Goal: Task Accomplishment & Management: Use online tool/utility

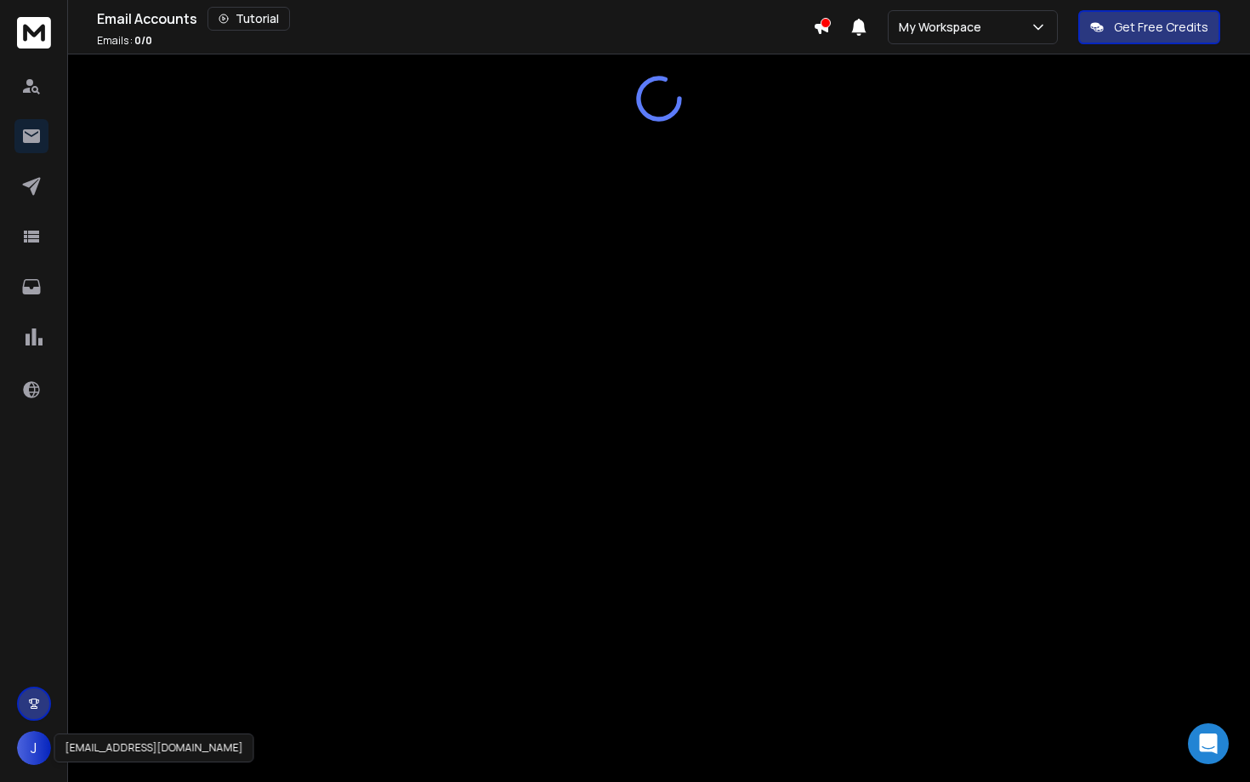
click at [23, 751] on span "J" at bounding box center [34, 748] width 34 height 34
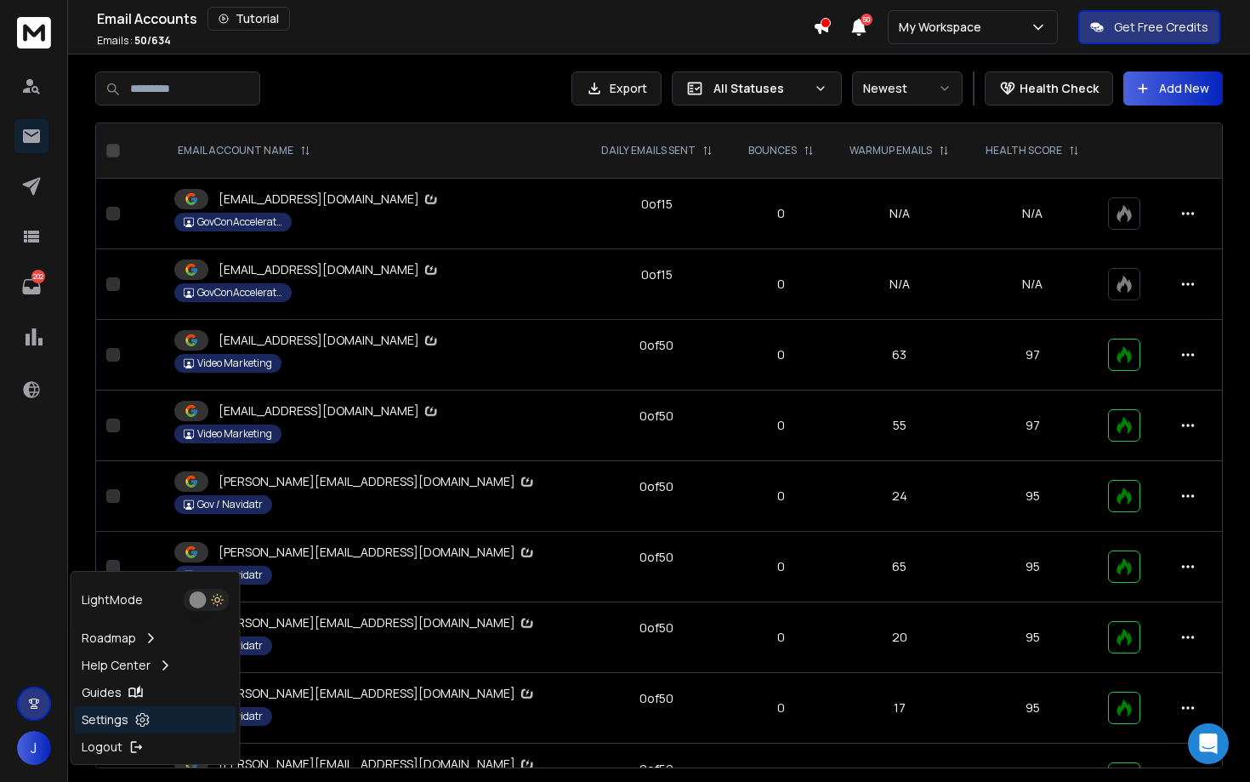
click at [109, 723] on p "Settings" at bounding box center [105, 719] width 47 height 17
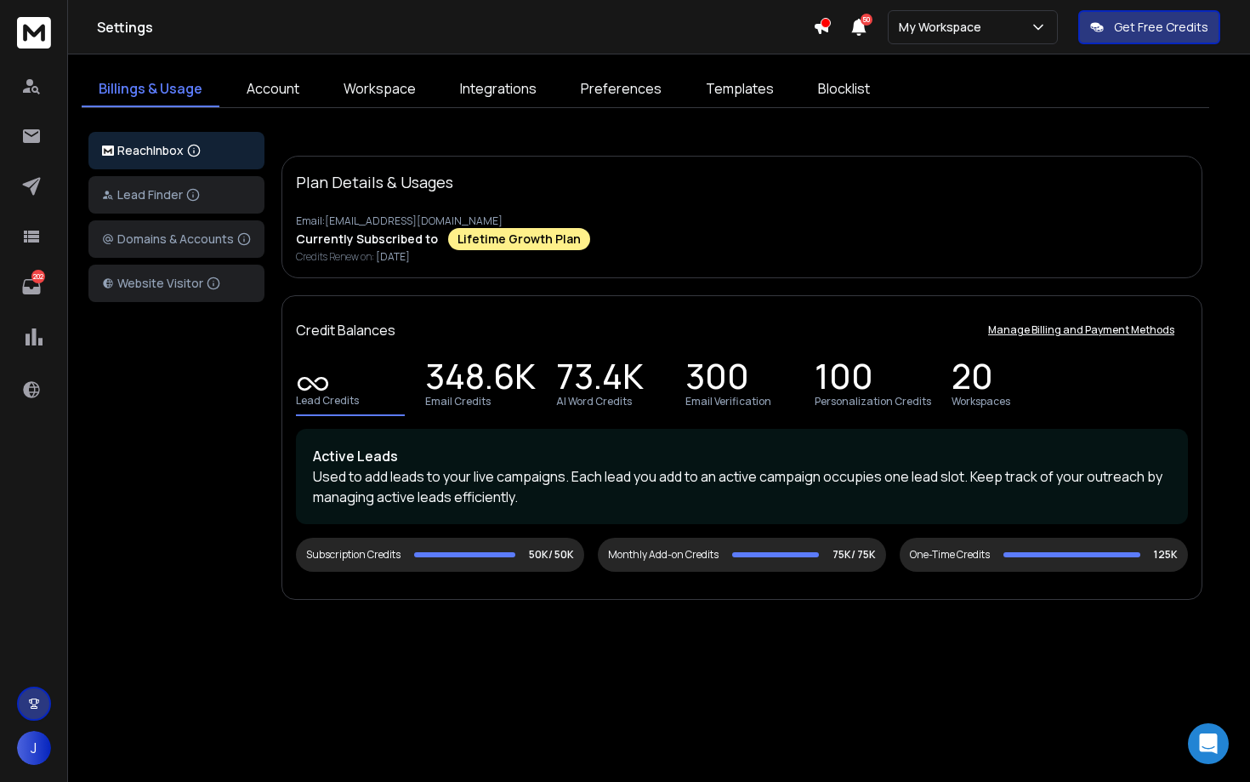
click at [447, 385] on p "348.6K" at bounding box center [480, 379] width 111 height 24
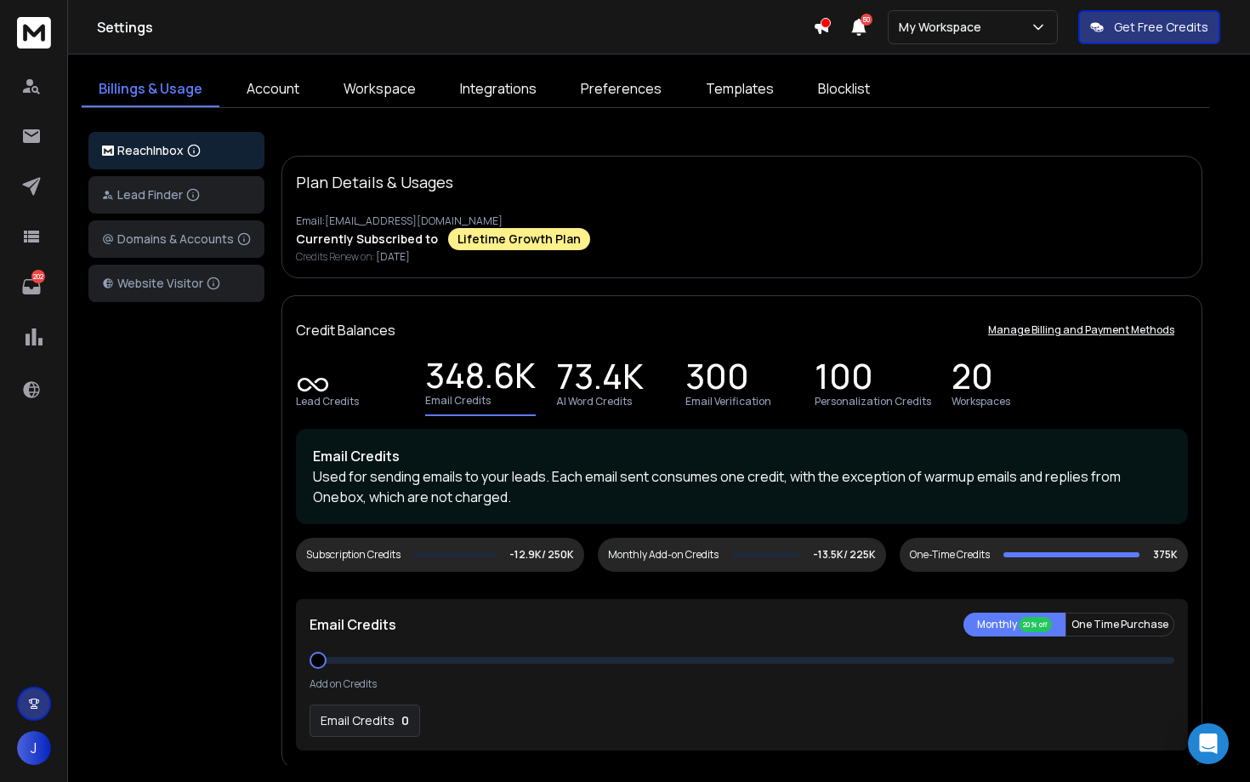
scroll to position [14, 0]
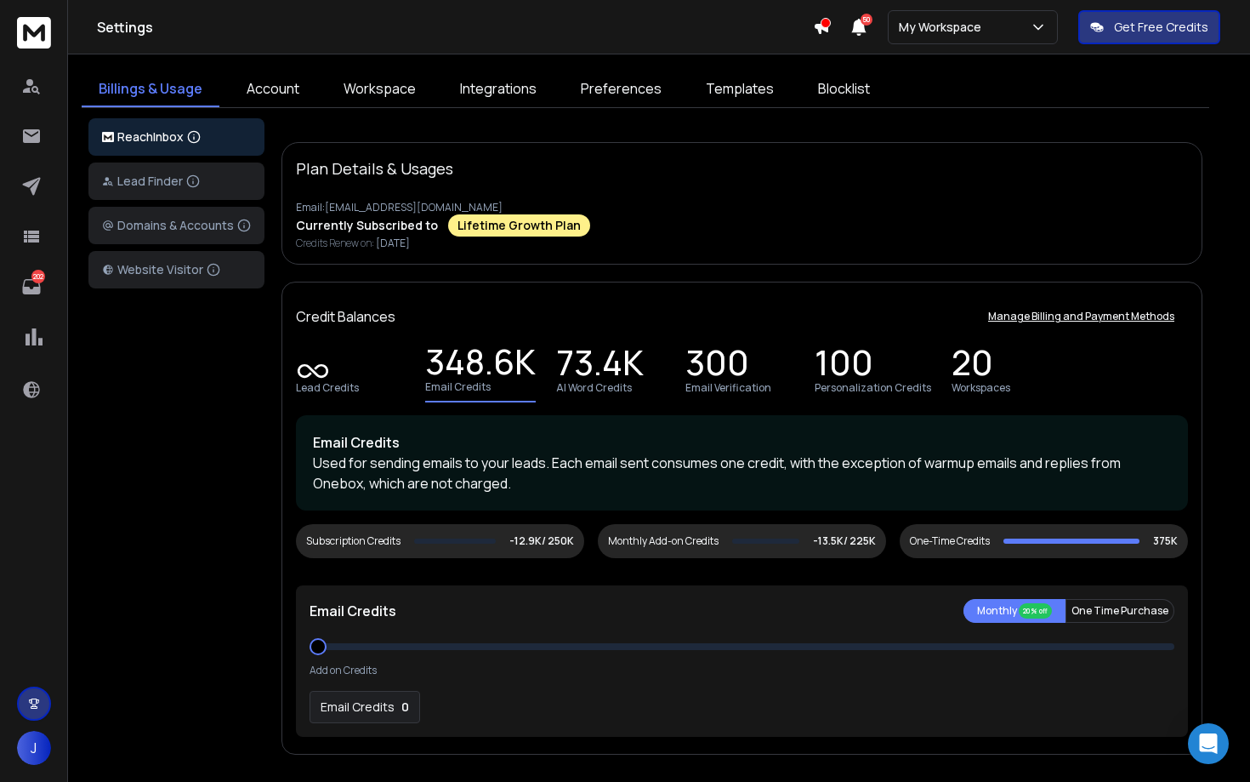
click at [433, 647] on span at bounding box center [742, 646] width 865 height 7
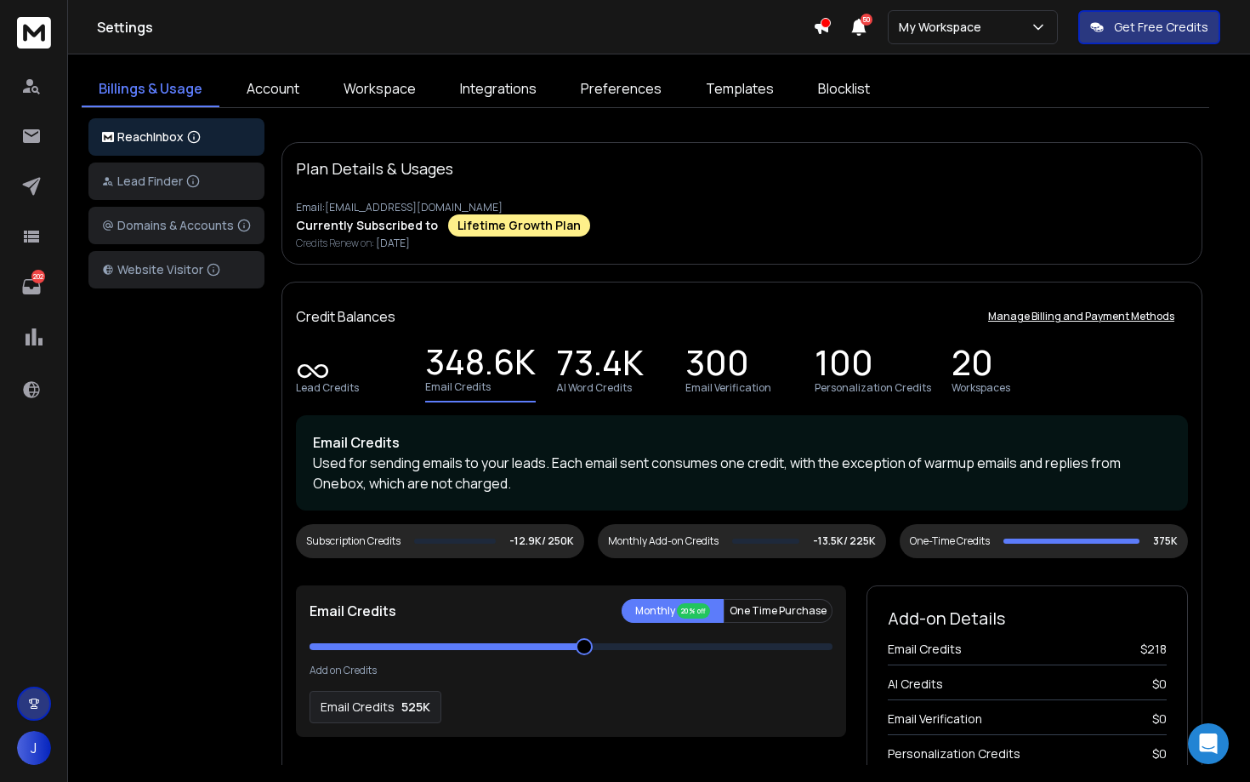
click at [590, 649] on span at bounding box center [571, 646] width 523 height 7
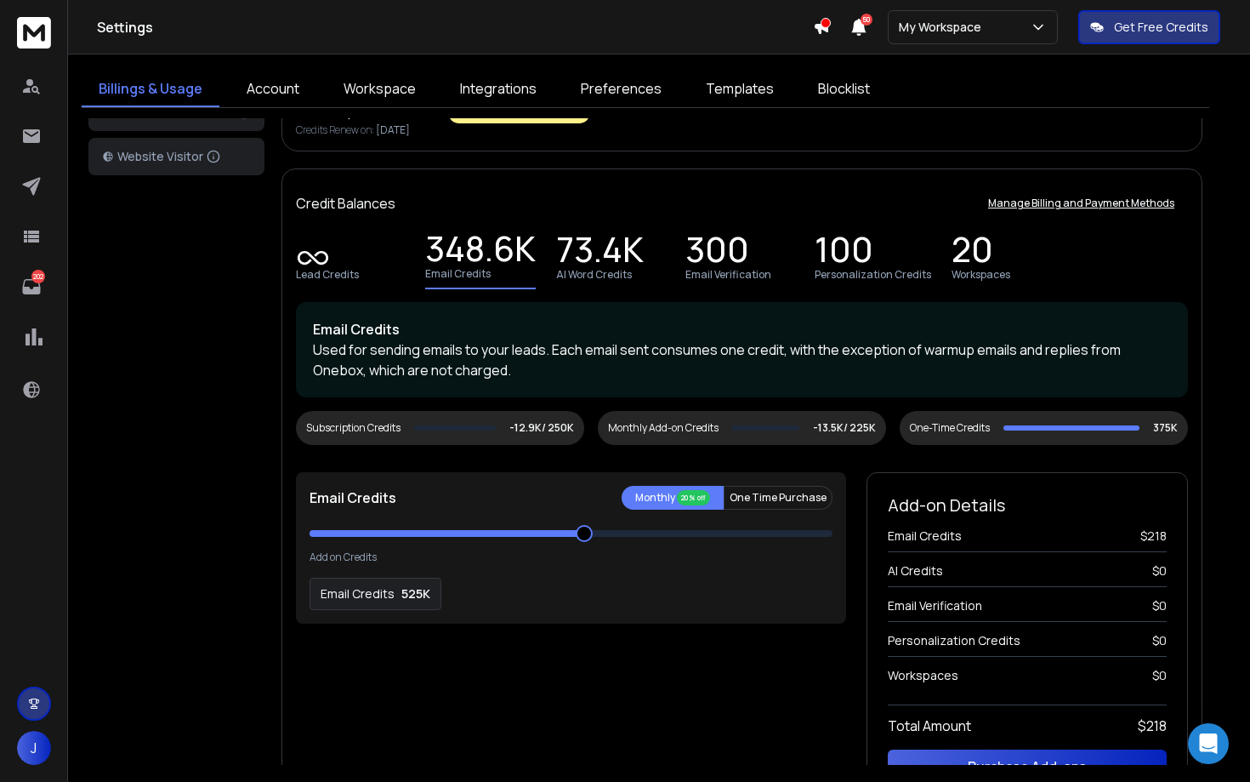
scroll to position [195, 0]
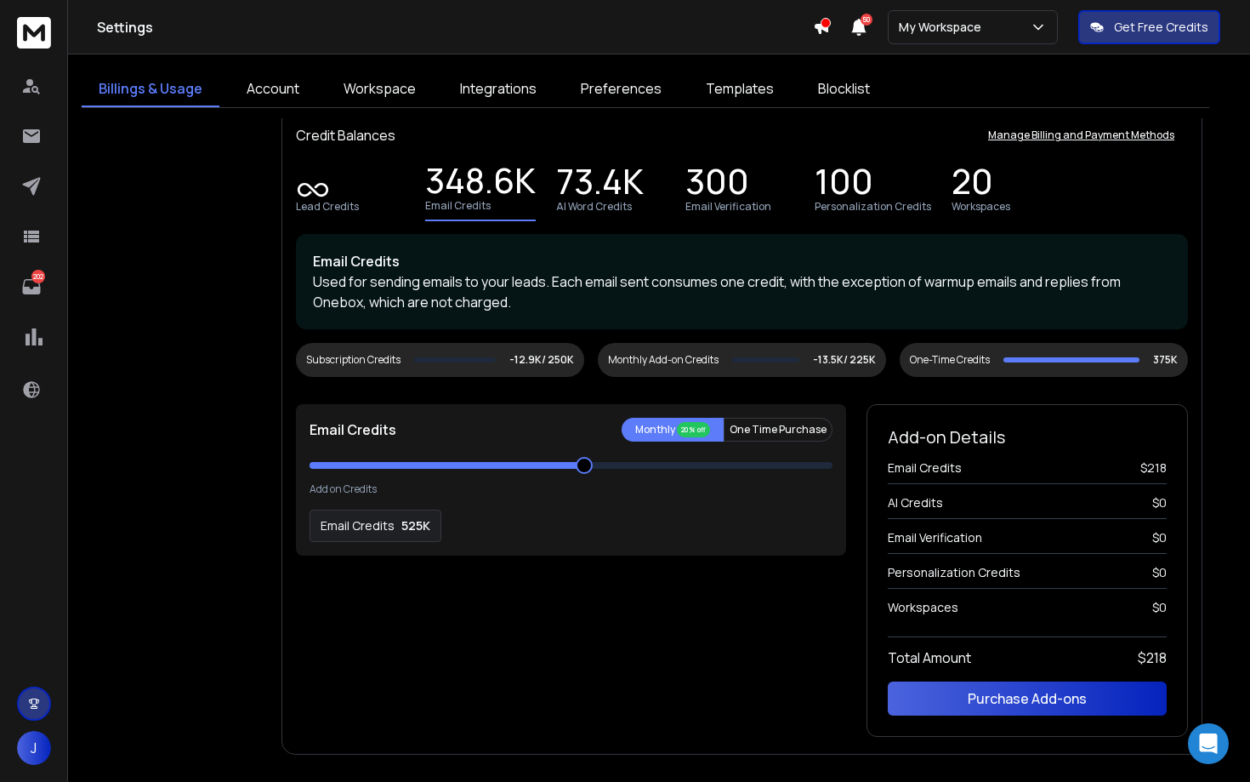
click at [963, 690] on button "Purchase Add-ons" at bounding box center [1027, 698] width 279 height 34
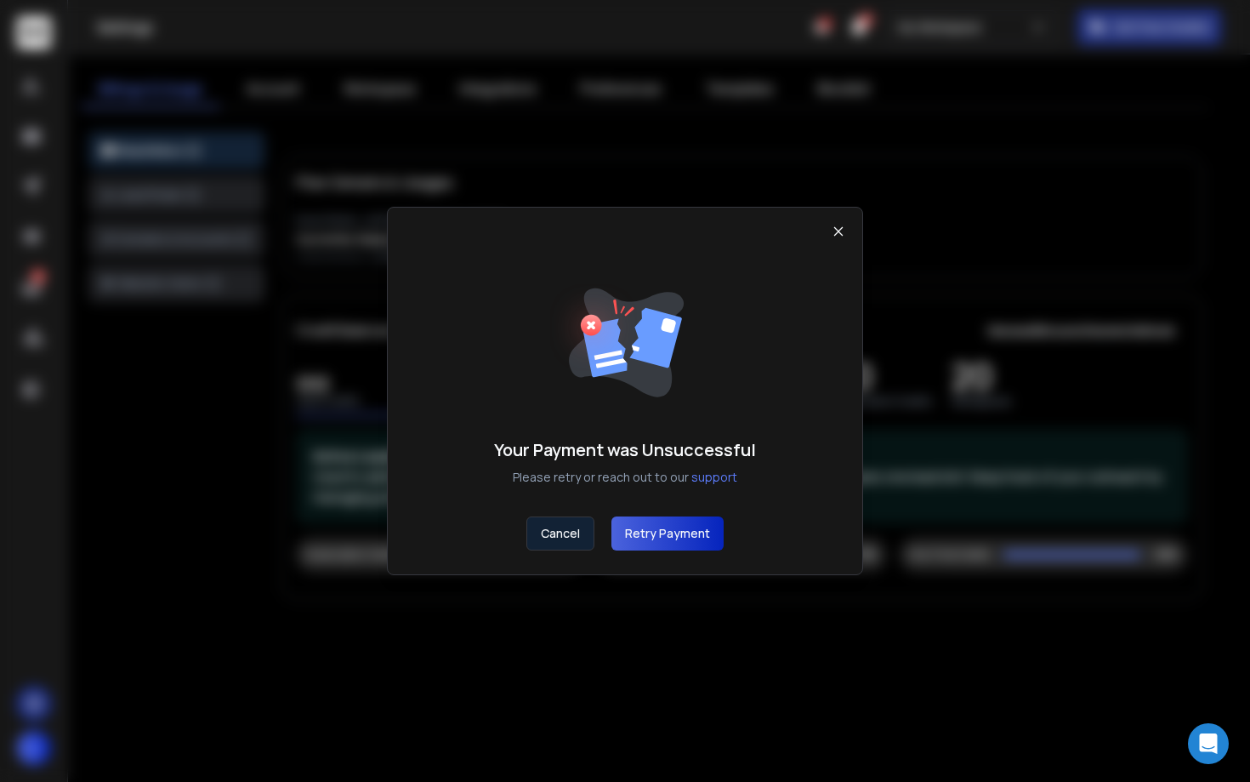
click at [571, 531] on button "Cancel" at bounding box center [561, 533] width 68 height 34
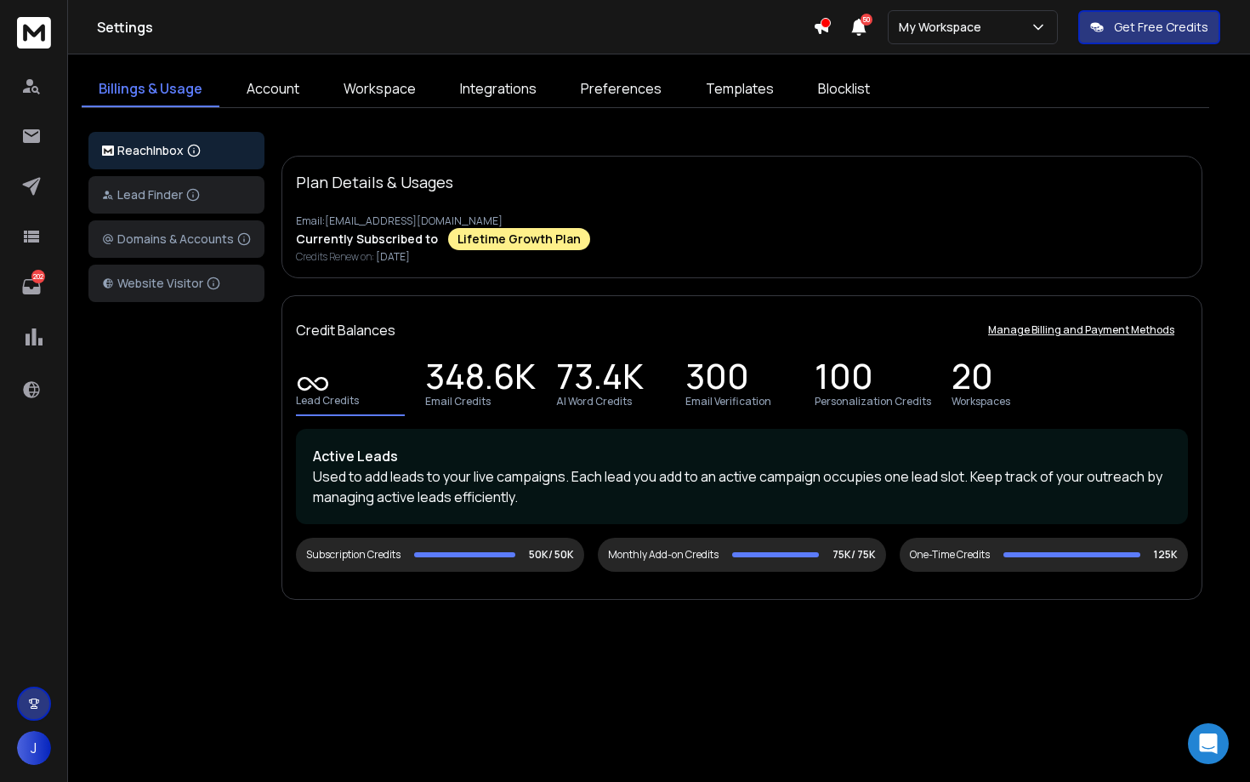
click at [476, 396] on p "Email Credits" at bounding box center [458, 402] width 66 height 14
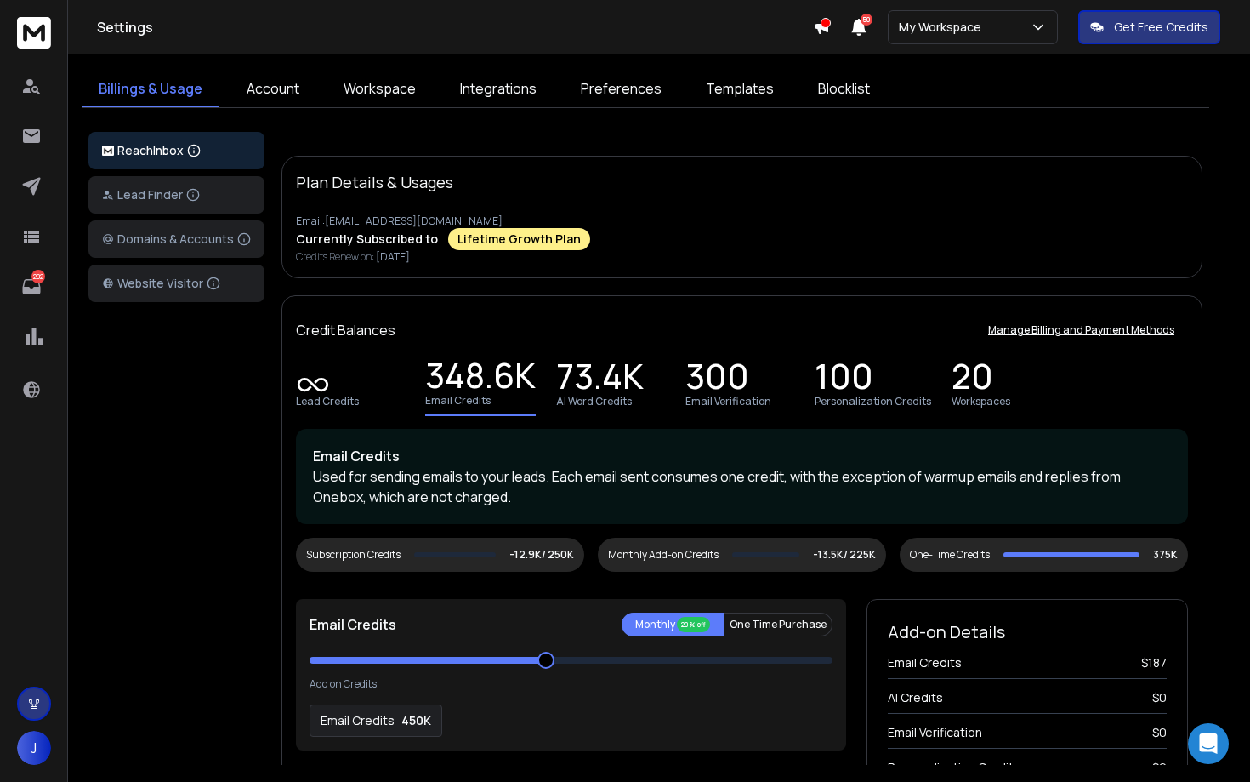
click at [555, 669] on span at bounding box center [546, 660] width 17 height 17
click at [579, 659] on span at bounding box center [584, 660] width 17 height 17
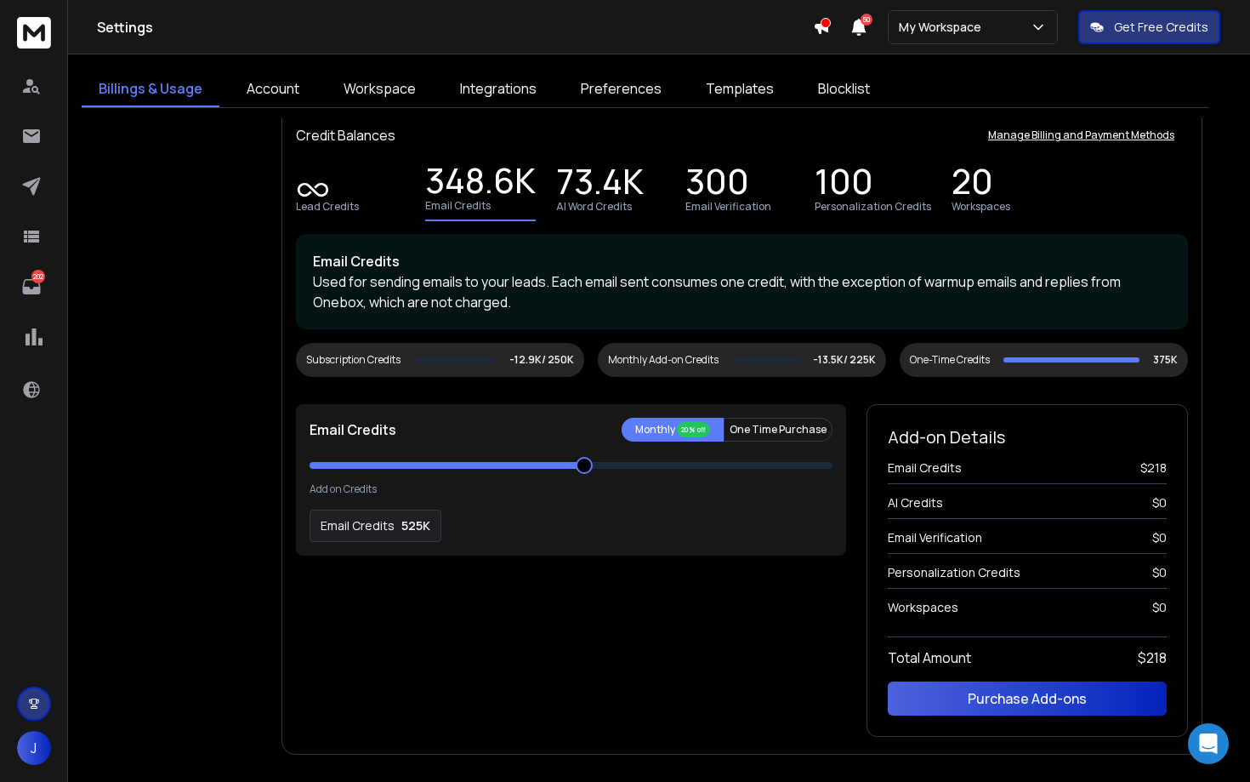
click at [1026, 712] on button "Purchase Add-ons" at bounding box center [1027, 698] width 279 height 34
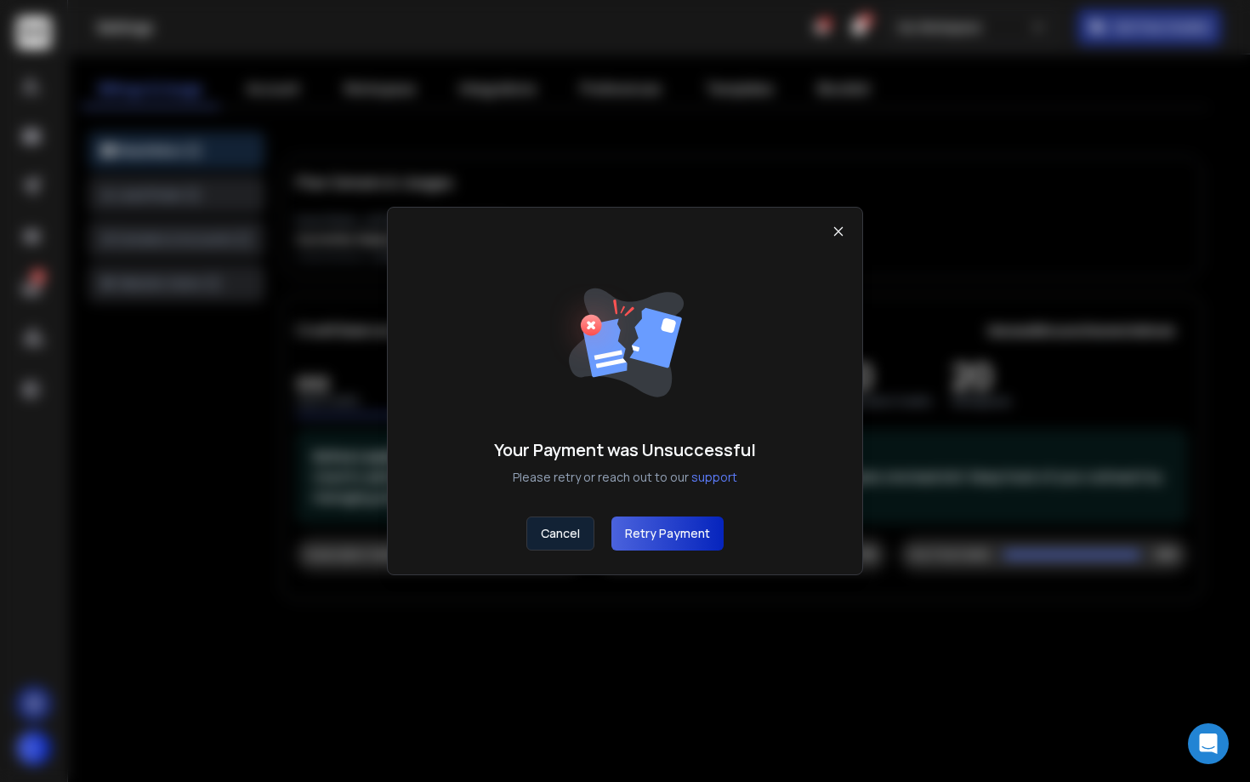
click at [570, 526] on button "Cancel" at bounding box center [561, 533] width 68 height 34
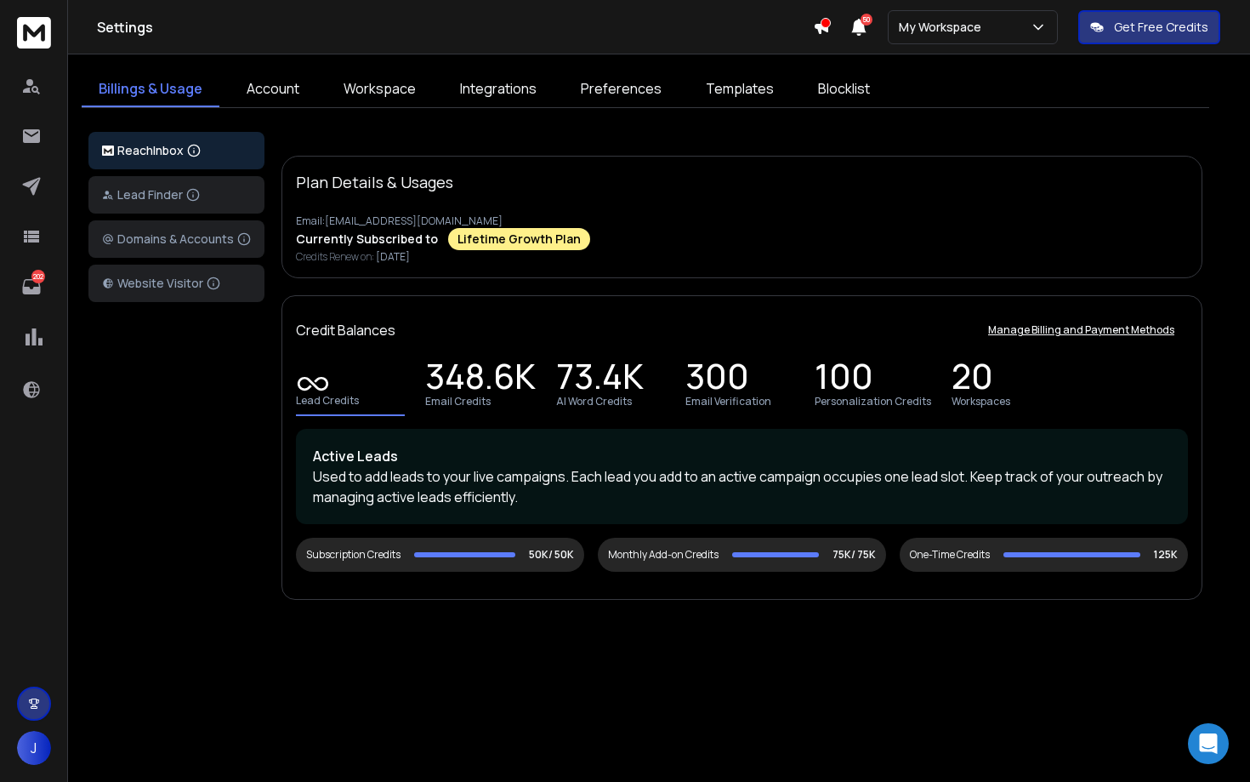
click at [436, 367] on p "348.6K" at bounding box center [480, 379] width 111 height 24
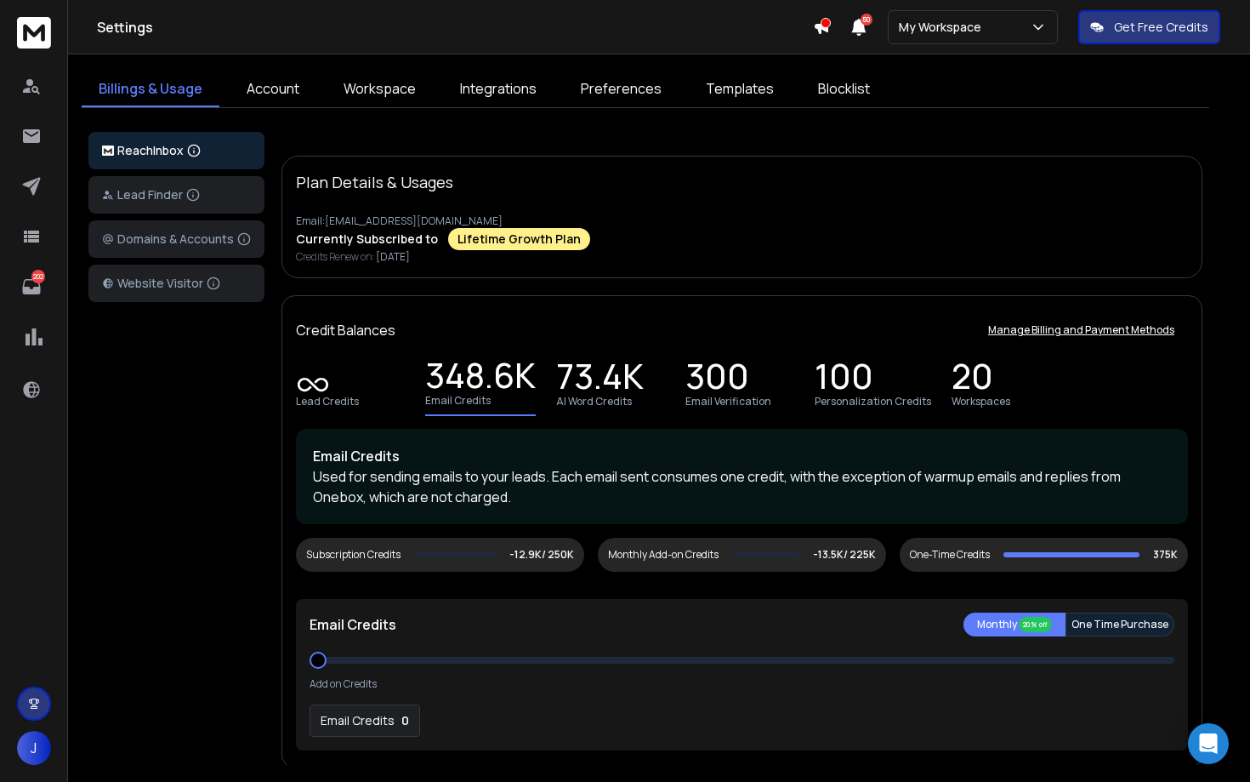
click at [1136, 632] on button "One Time Purchase" at bounding box center [1120, 624] width 109 height 24
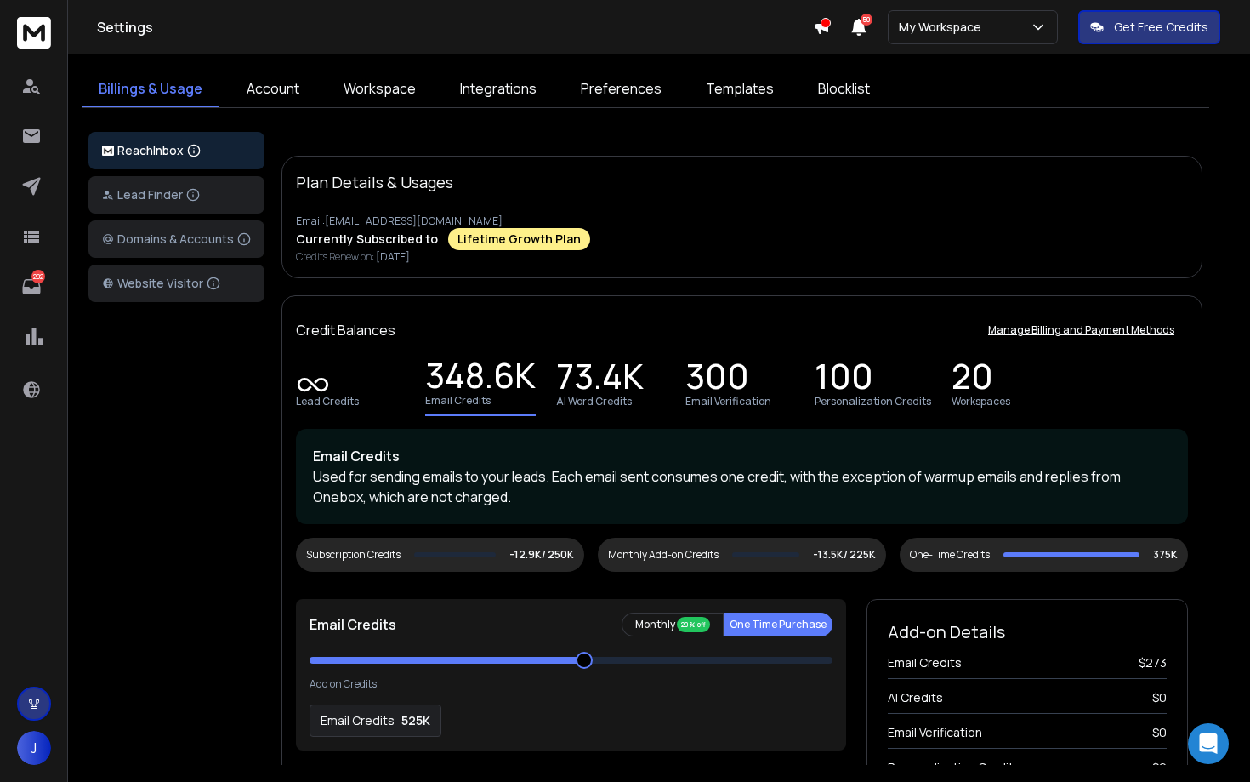
click at [593, 660] on span at bounding box center [584, 660] width 17 height 17
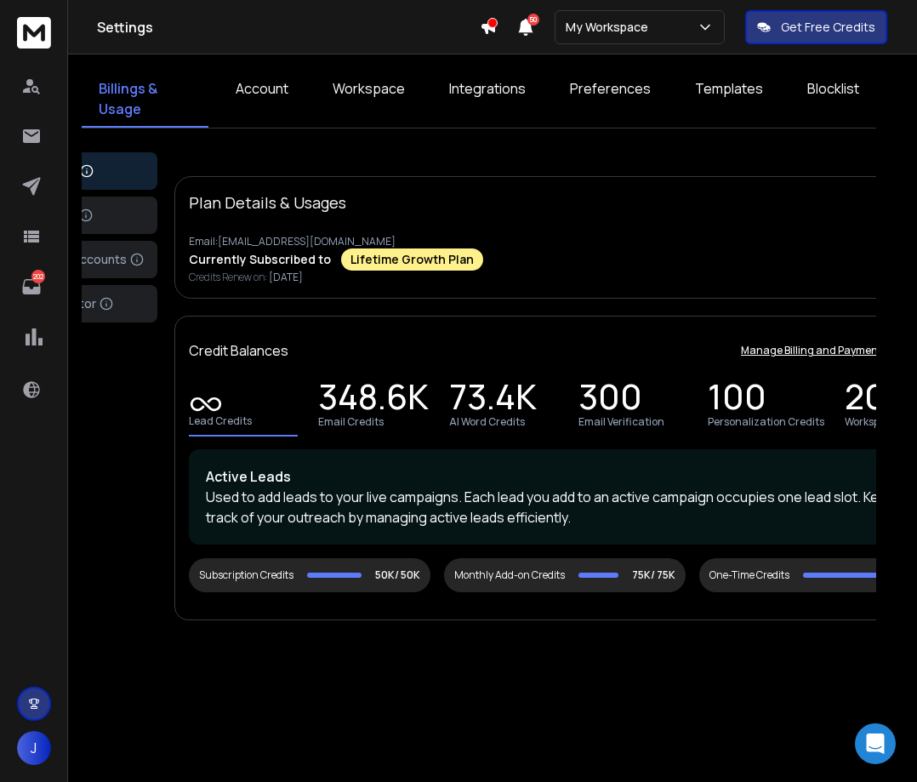
scroll to position [0, 115]
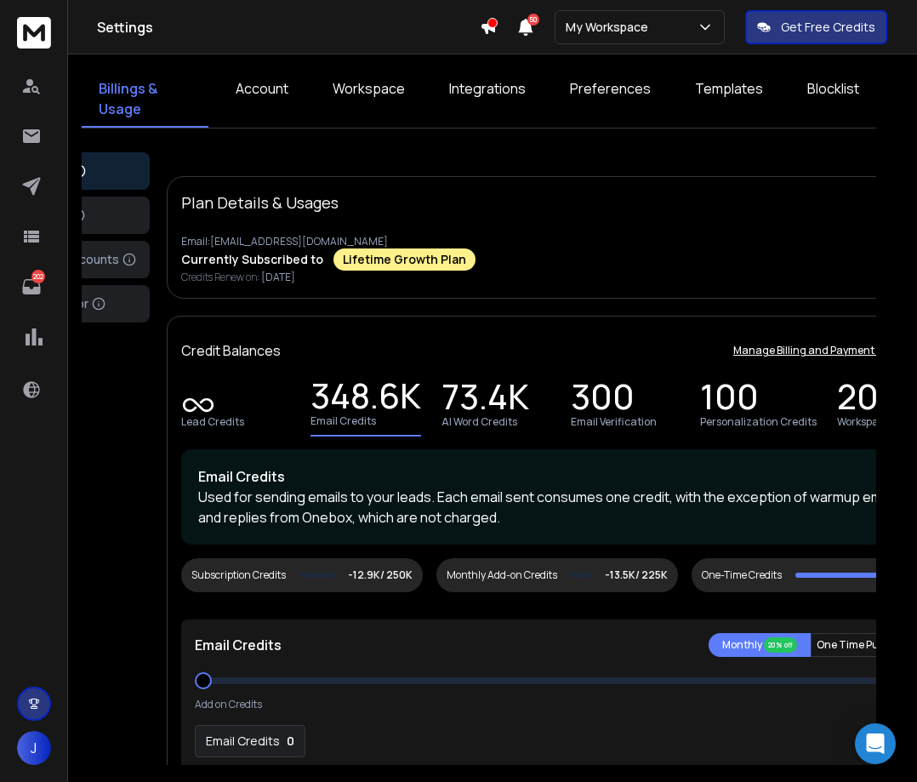
click at [343, 409] on p "348.6K" at bounding box center [365, 399] width 111 height 24
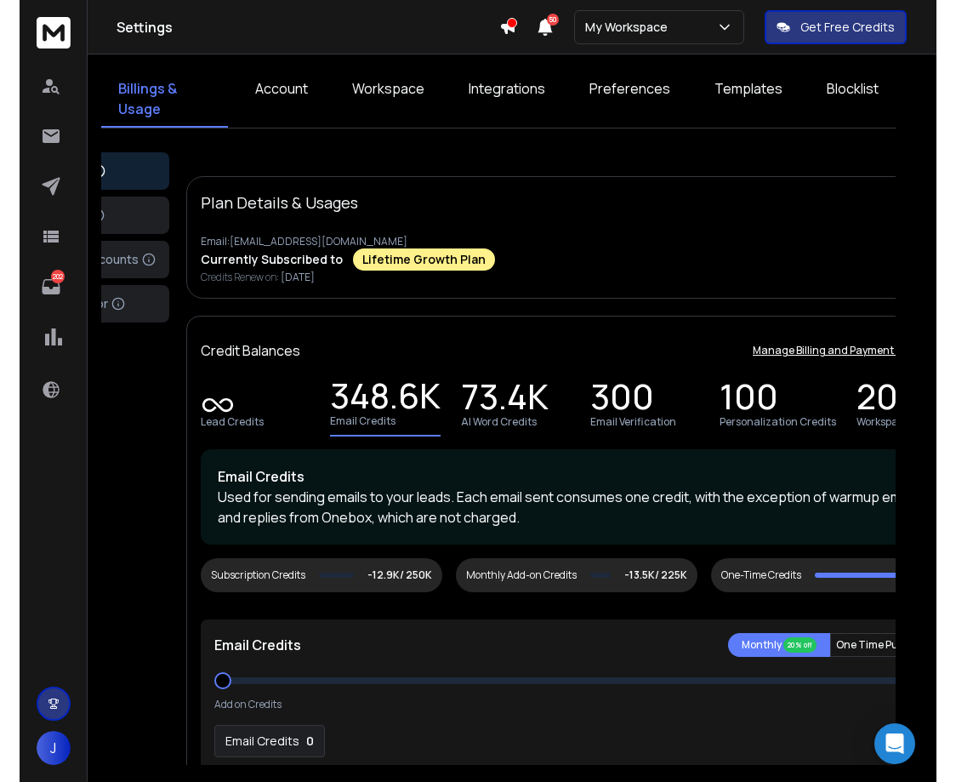
scroll to position [48, 115]
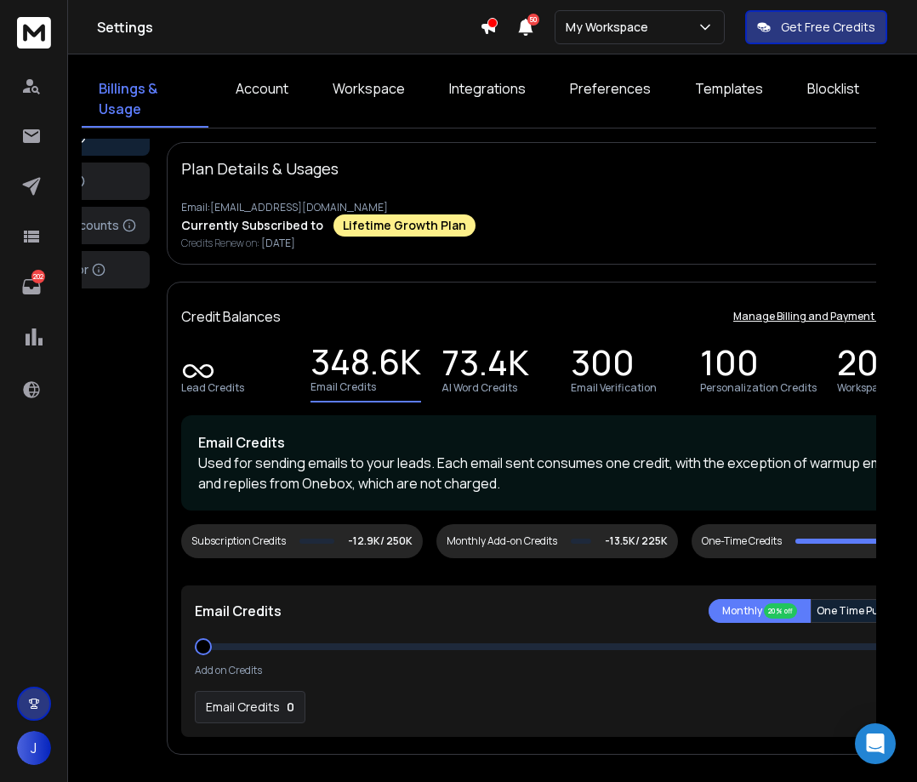
click at [818, 599] on button "One Time Purchase" at bounding box center [865, 611] width 109 height 24
click at [915, 431] on div "Billings & Usage Account Workspace Integrations Preferences Templates Blocklist…" at bounding box center [492, 417] width 849 height 727
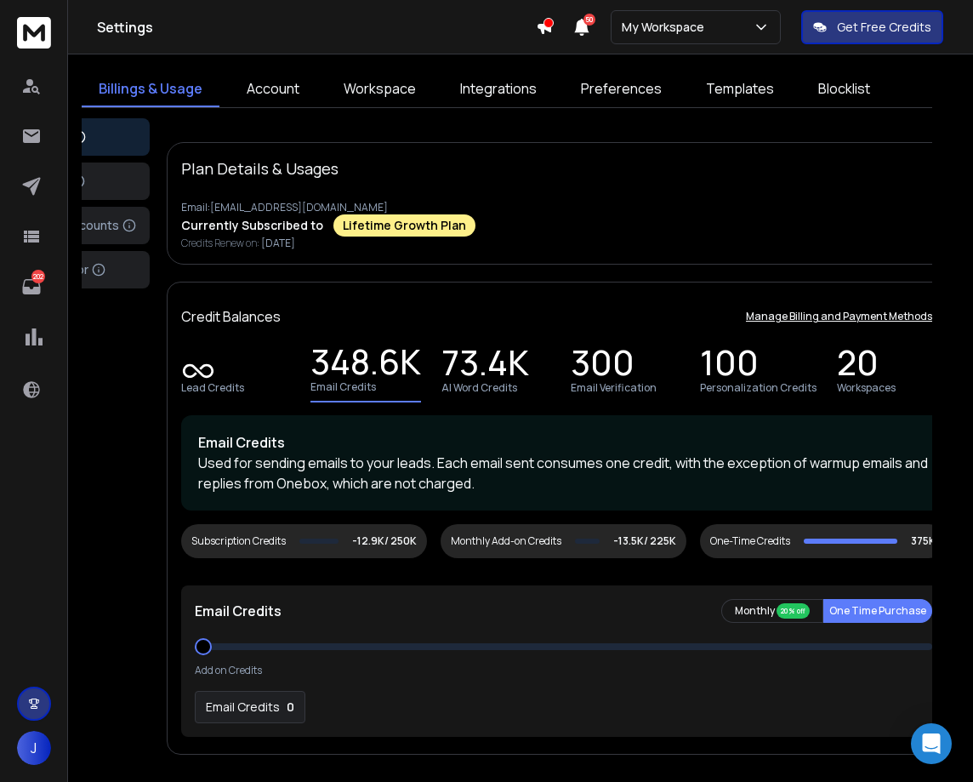
scroll to position [27, 141]
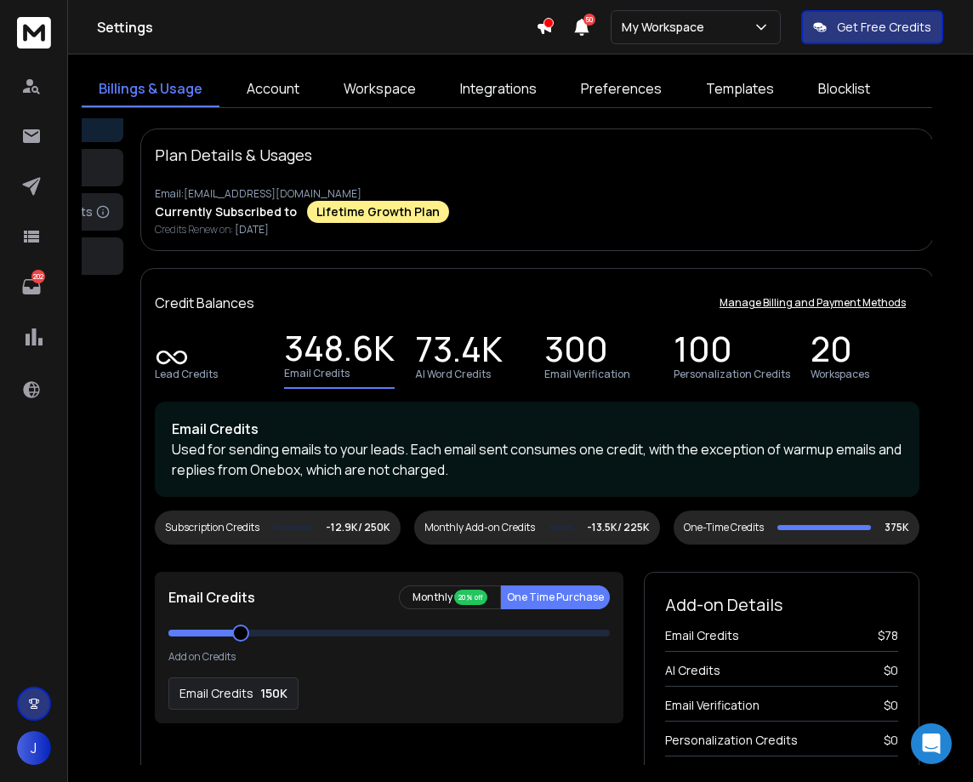
click at [249, 627] on span at bounding box center [240, 632] width 17 height 17
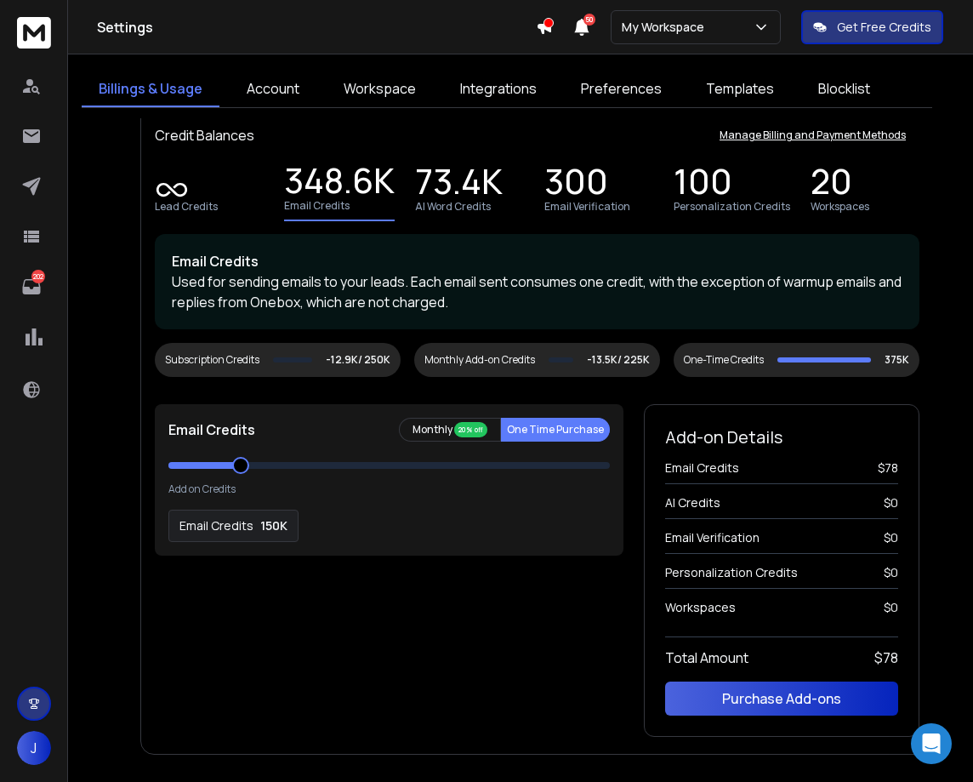
scroll to position [208, 141]
click at [401, 458] on span at bounding box center [399, 465] width 17 height 17
click at [785, 682] on button "Purchase Add-ons" at bounding box center [781, 698] width 233 height 34
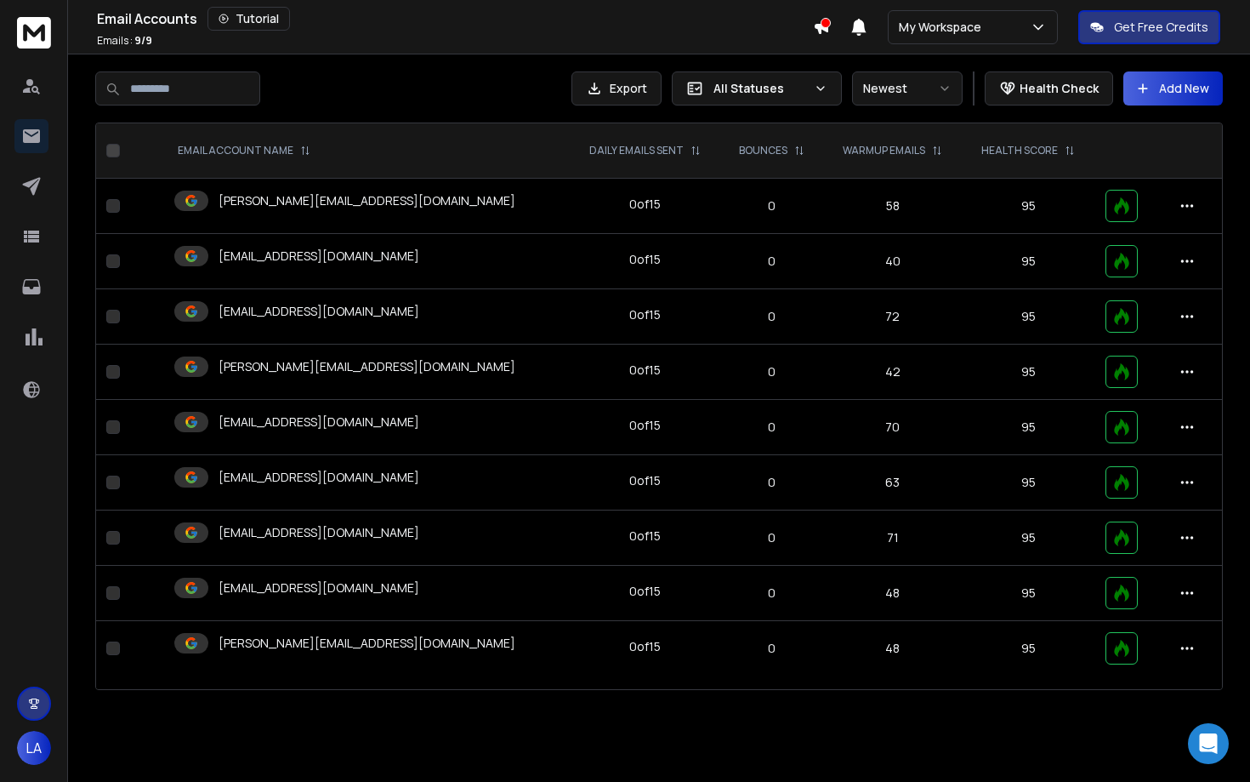
click at [394, 191] on div "[PERSON_NAME][EMAIL_ADDRESS][DOMAIN_NAME]" at bounding box center [366, 201] width 385 height 20
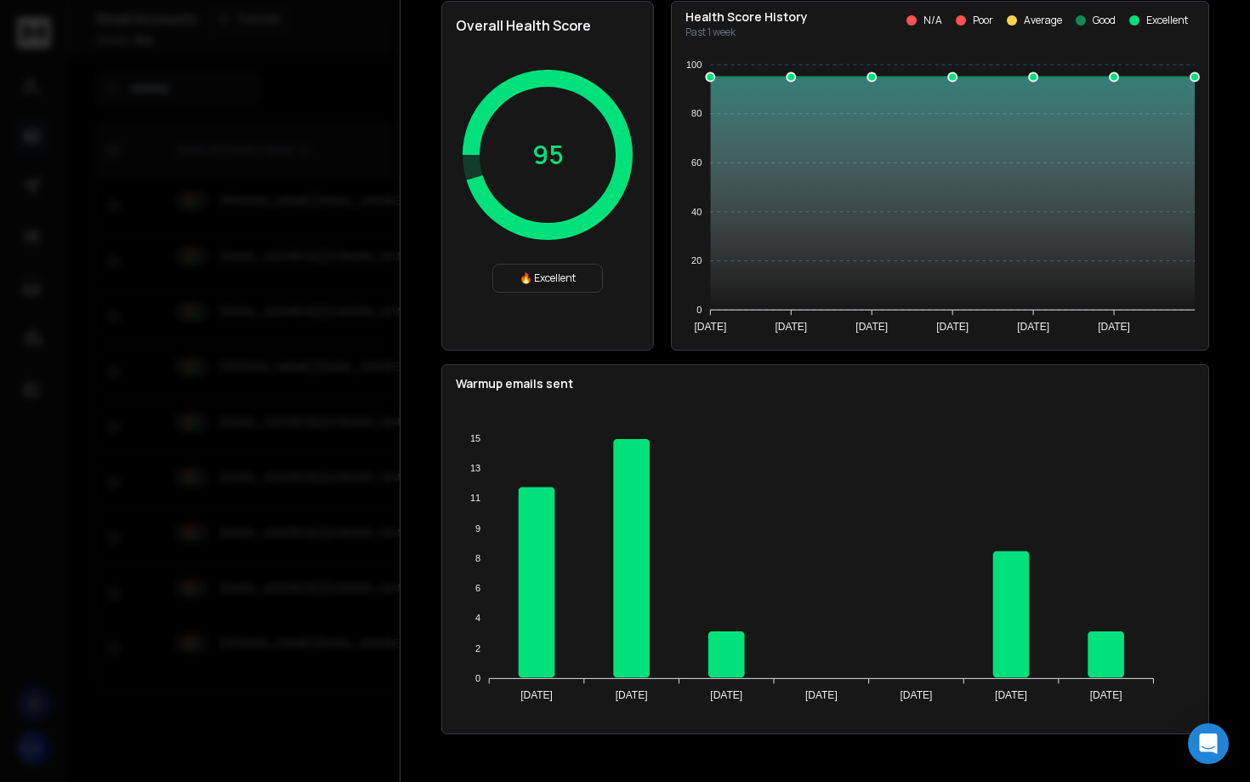
click at [248, 561] on div at bounding box center [625, 391] width 1250 height 782
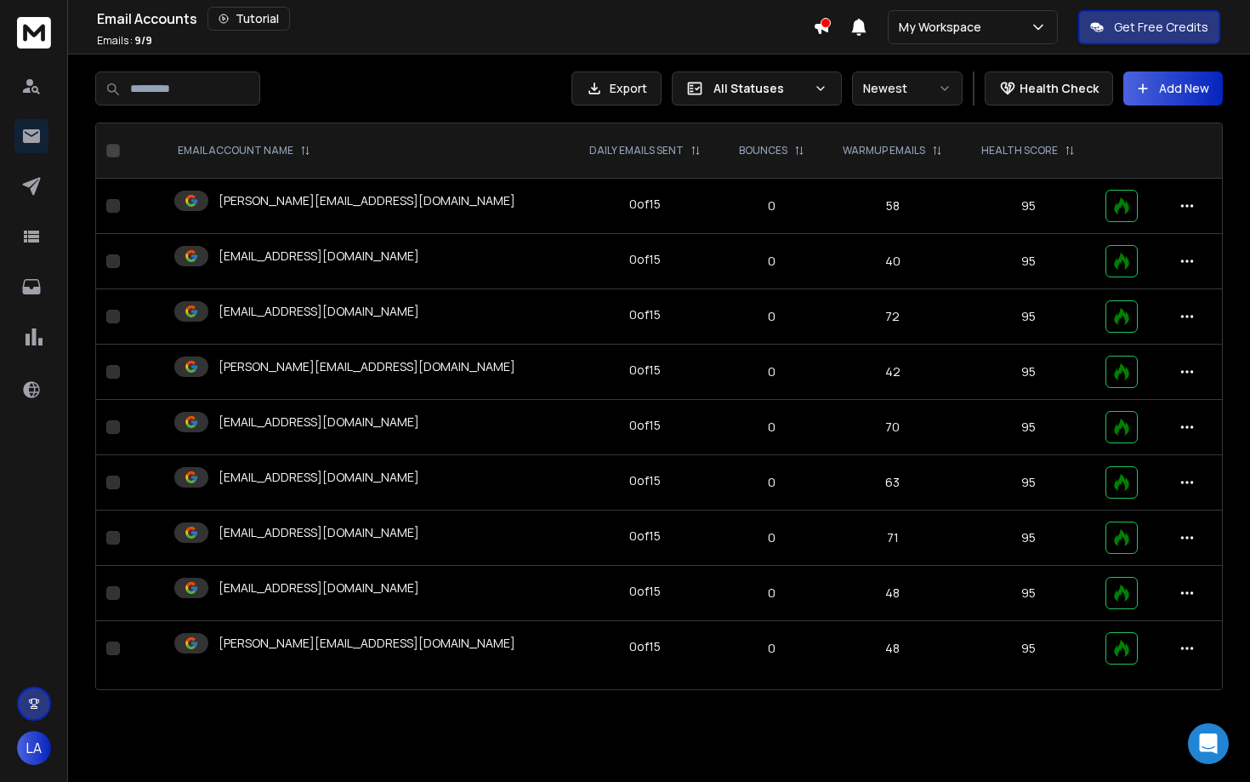
click at [467, 345] on td "hamza@lainaai.com" at bounding box center [366, 372] width 405 height 55
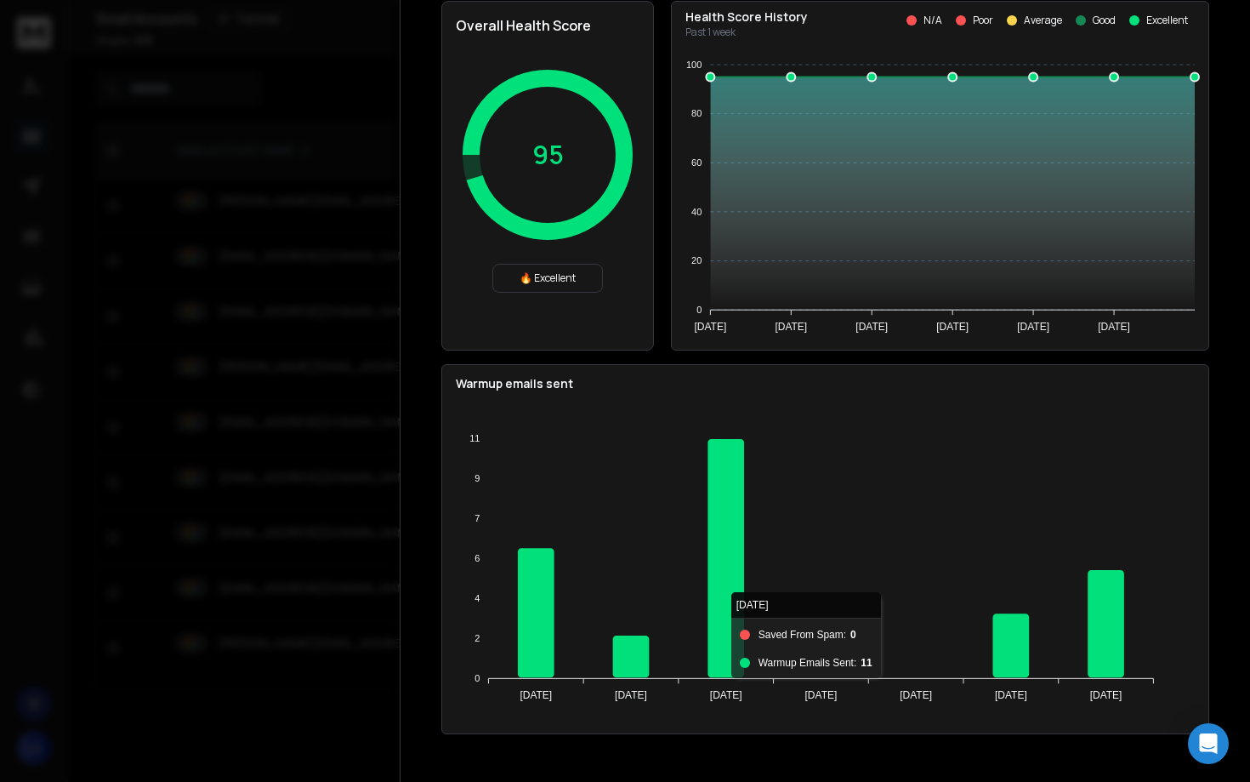
click at [270, 611] on div at bounding box center [625, 391] width 1250 height 782
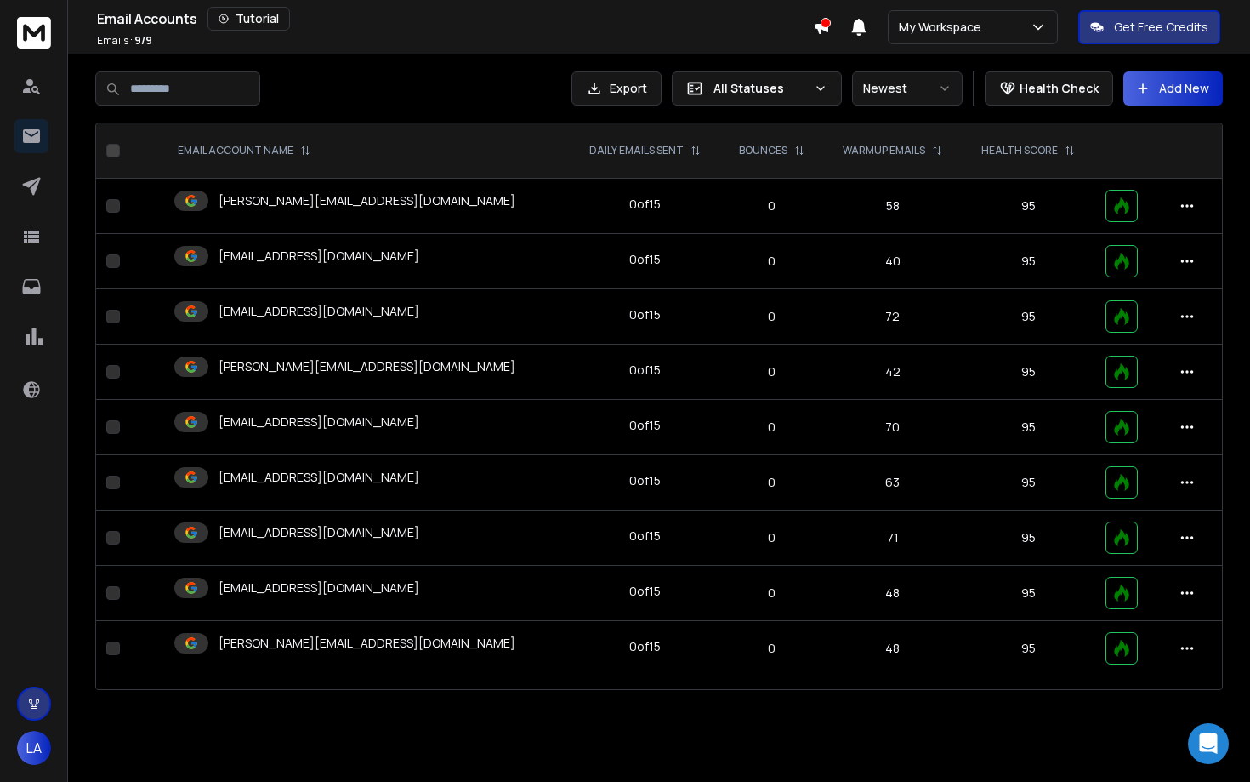
click at [874, 216] on td "58" at bounding box center [893, 206] width 140 height 55
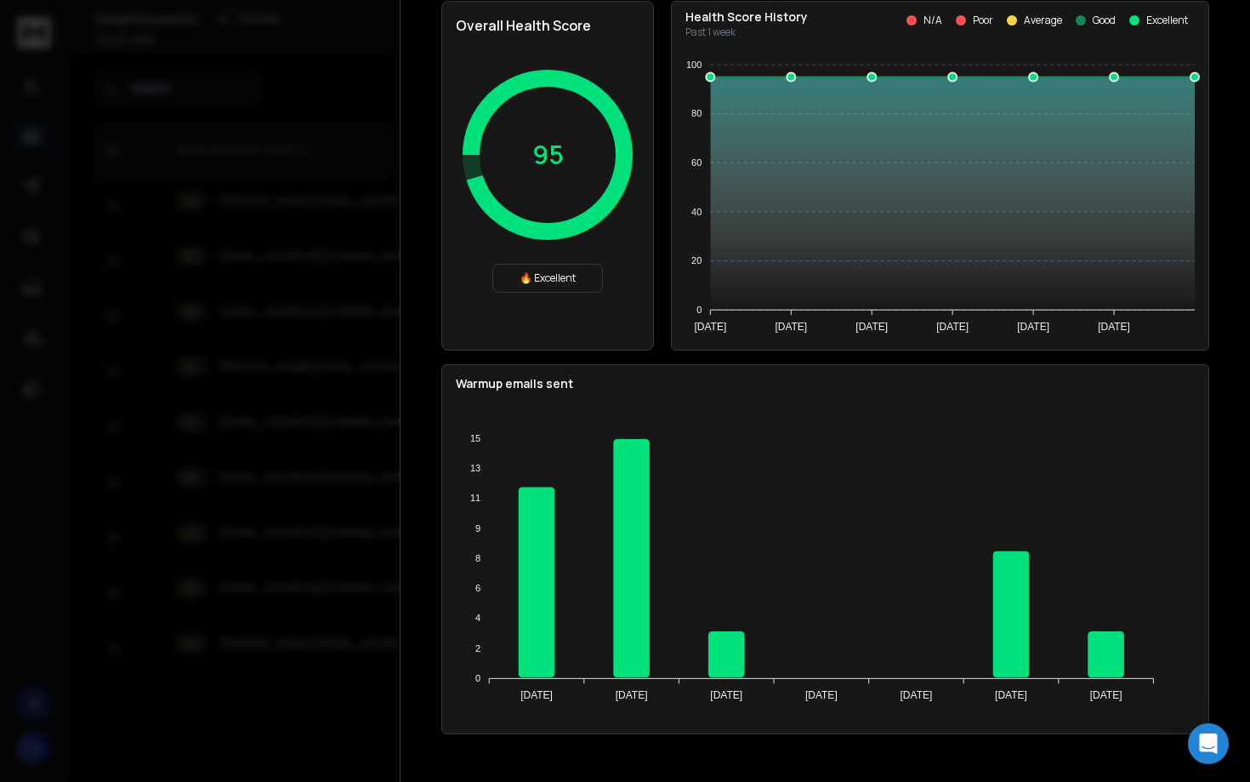
scroll to position [0, 0]
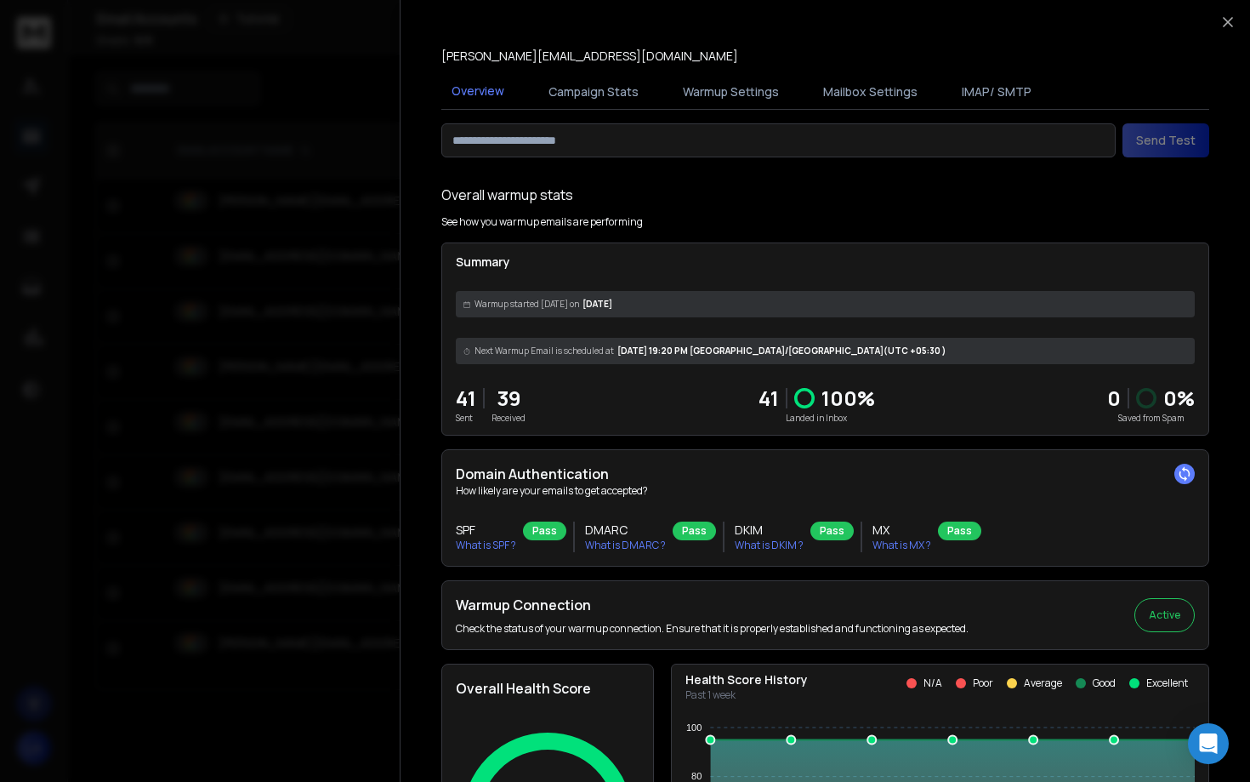
click at [584, 92] on button "Campaign Stats" at bounding box center [593, 91] width 111 height 37
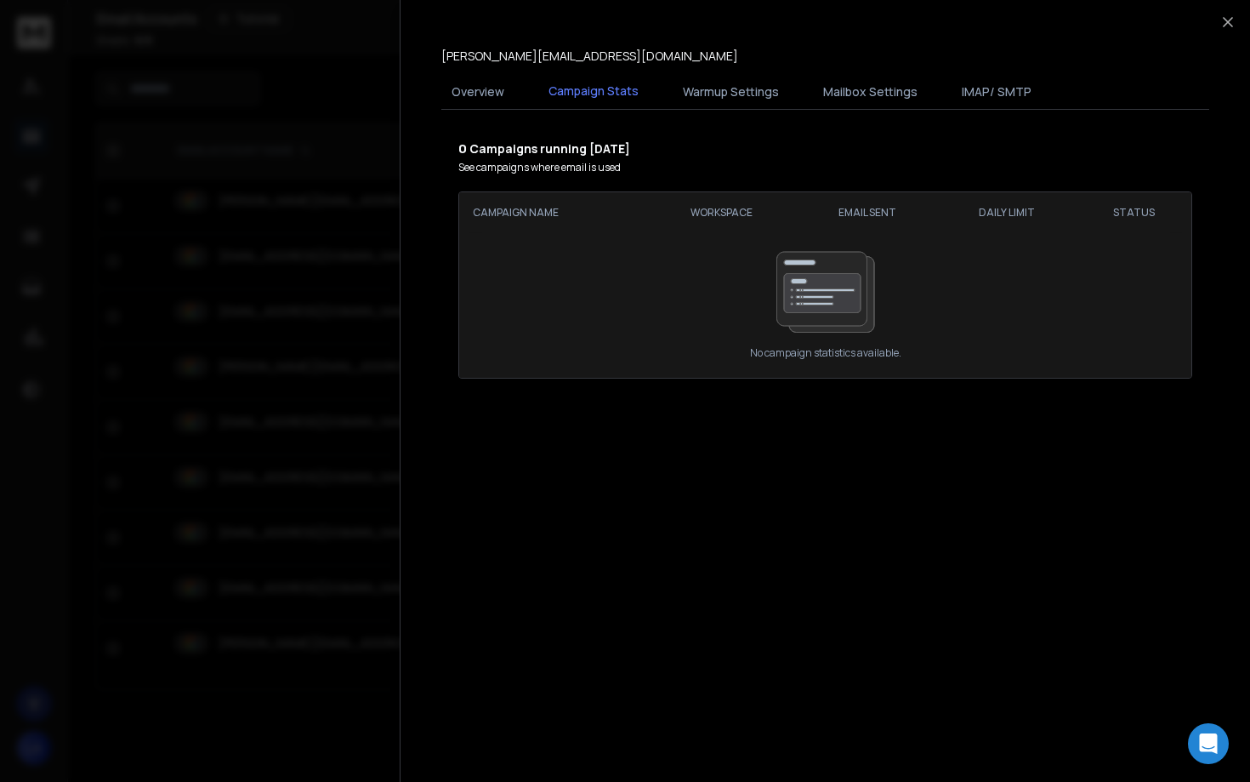
click at [480, 96] on button "Overview" at bounding box center [477, 91] width 73 height 37
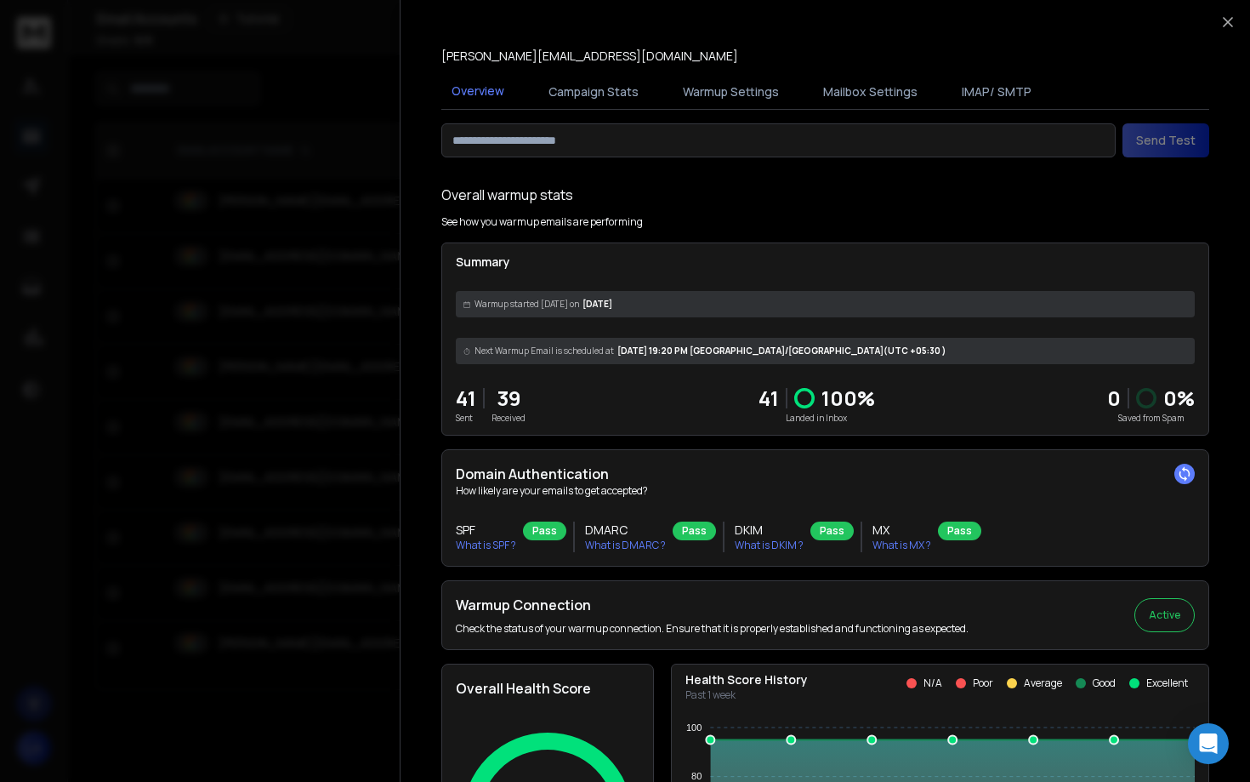
click at [264, 536] on div at bounding box center [625, 391] width 1250 height 782
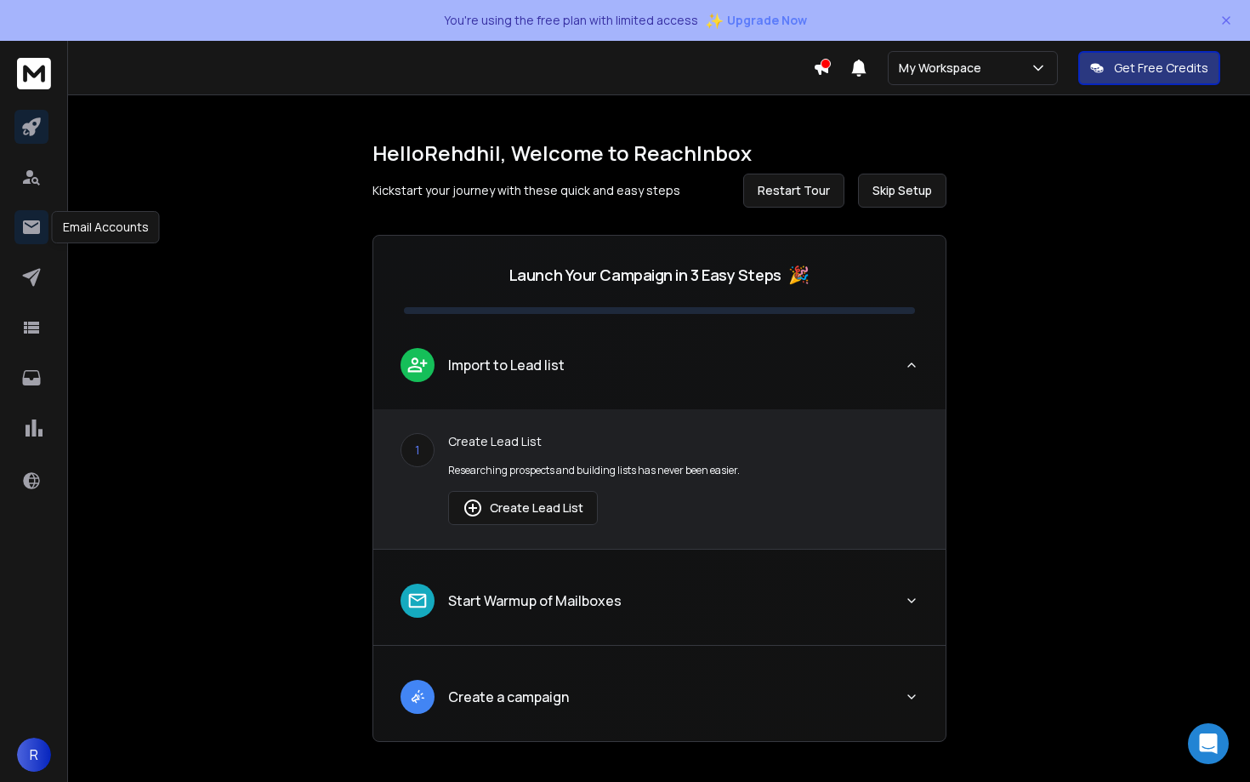
click at [24, 223] on icon at bounding box center [31, 227] width 20 height 20
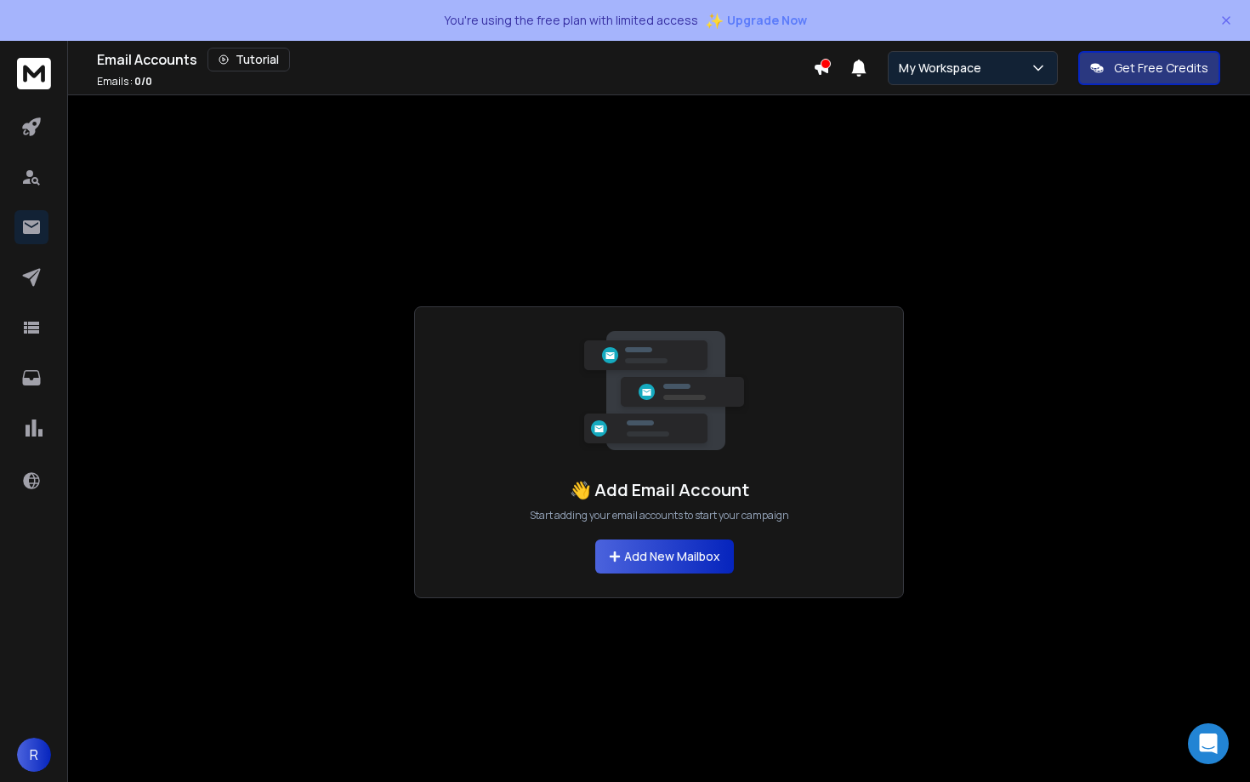
click at [982, 70] on p "My Workspace" at bounding box center [943, 68] width 89 height 17
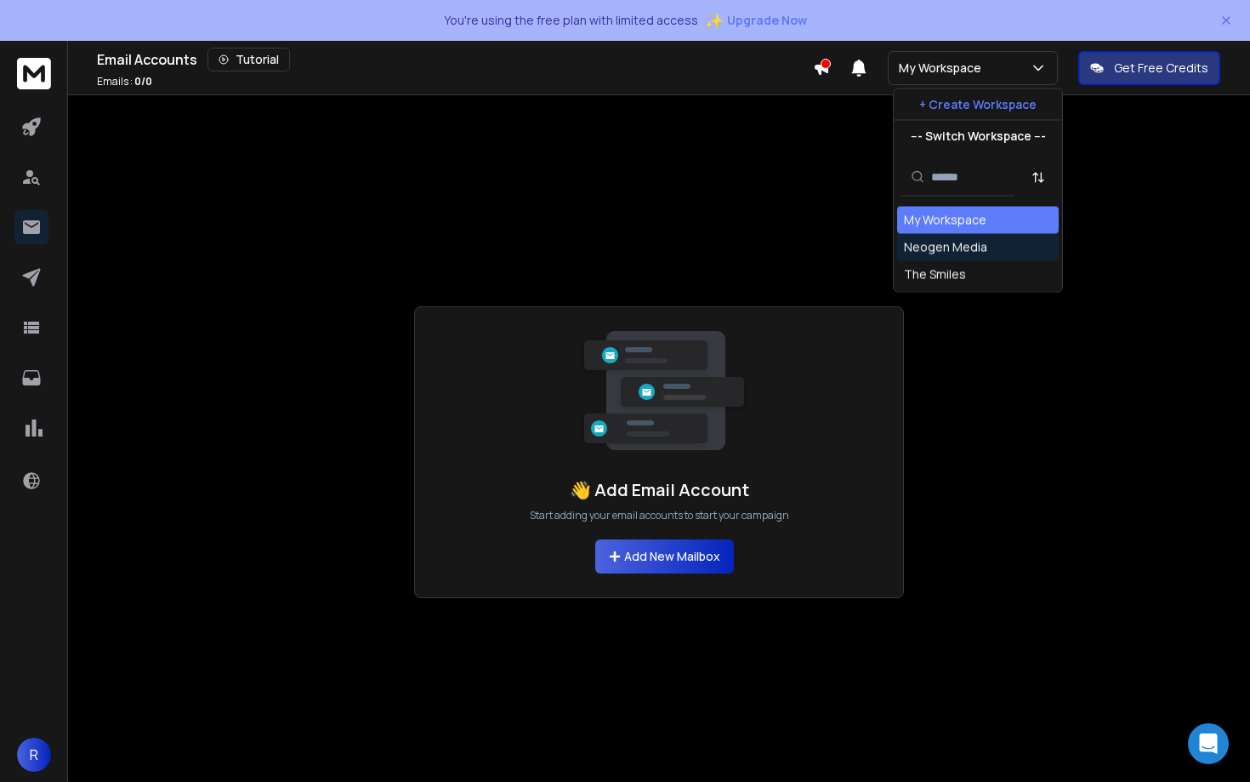
click at [932, 245] on div "Neogen Media" at bounding box center [945, 247] width 83 height 17
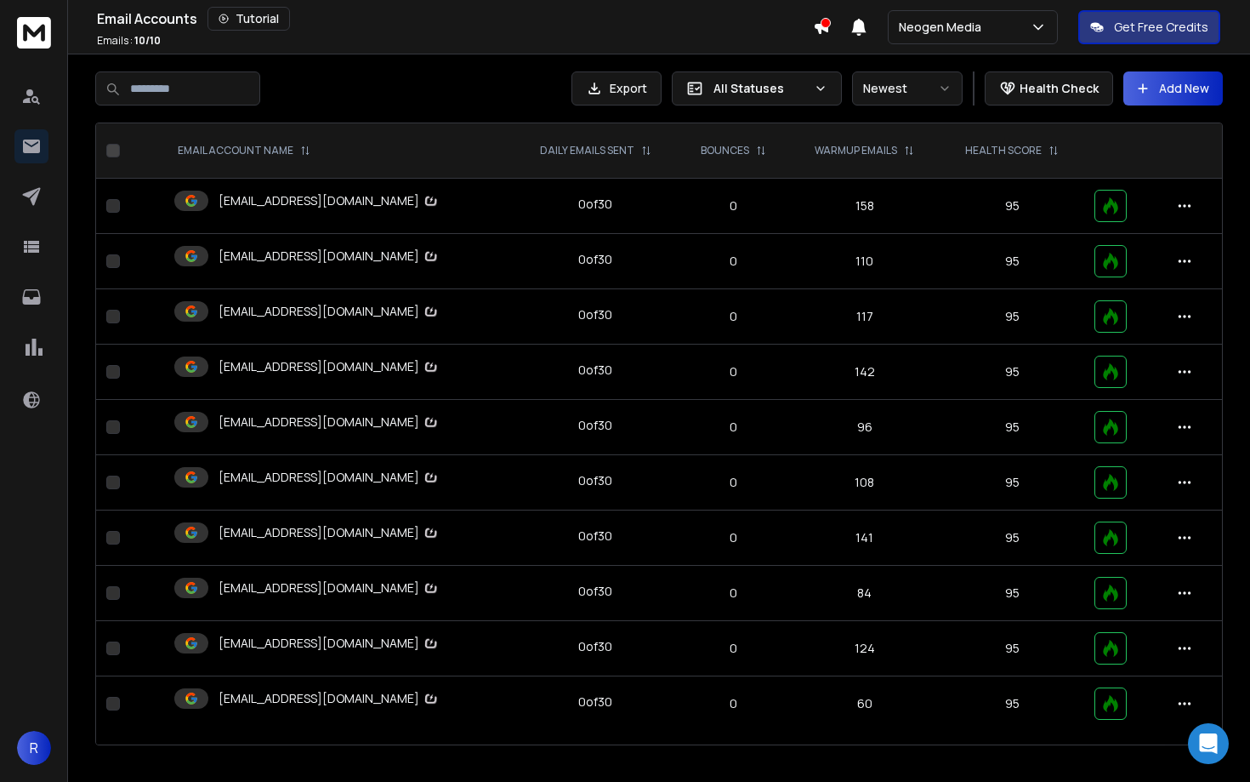
click at [424, 196] on div "rehdhil@neogenmediaco.com" at bounding box center [338, 201] width 328 height 20
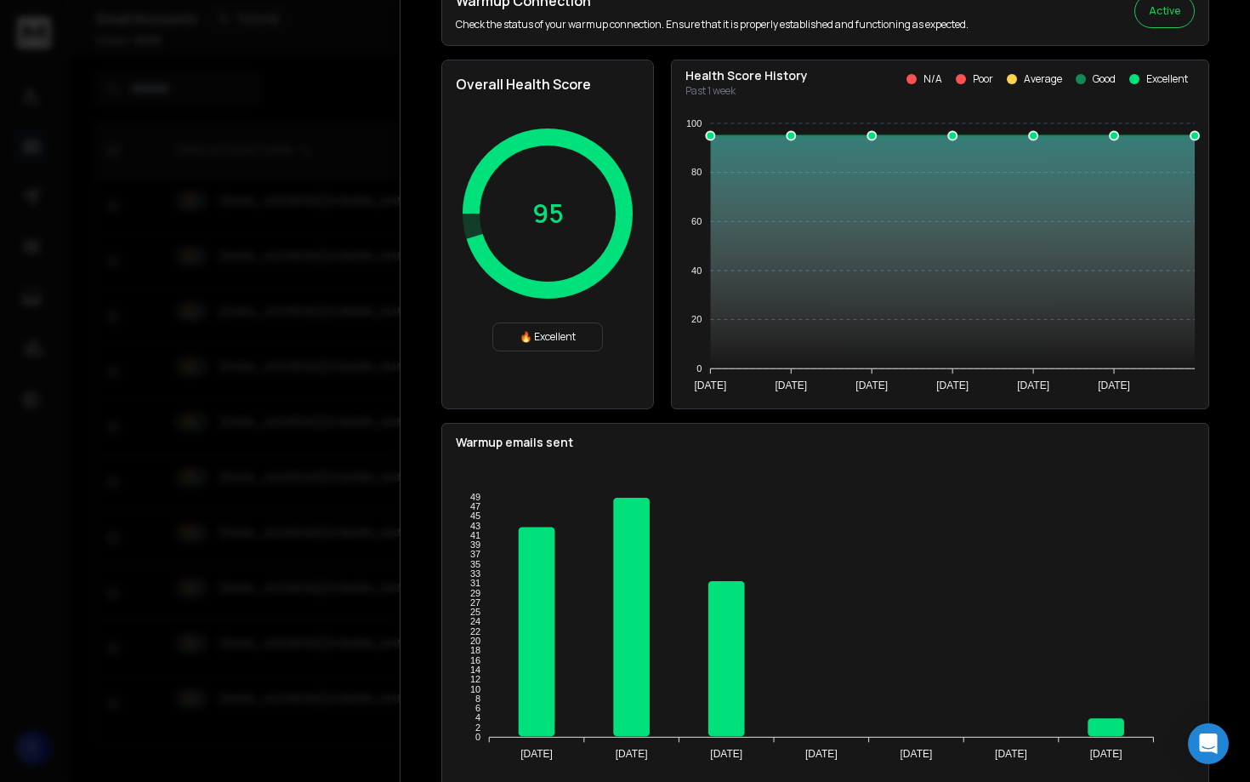
scroll to position [611, 0]
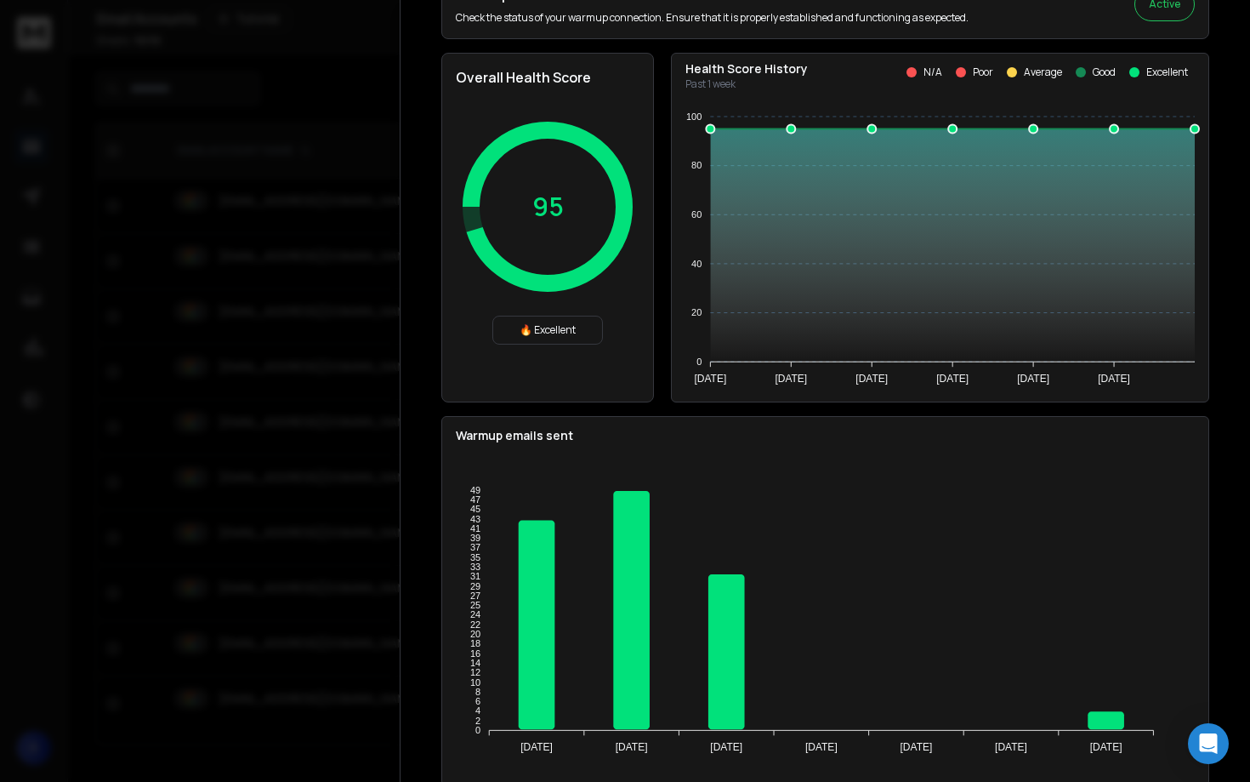
click at [252, 448] on div at bounding box center [625, 391] width 1250 height 782
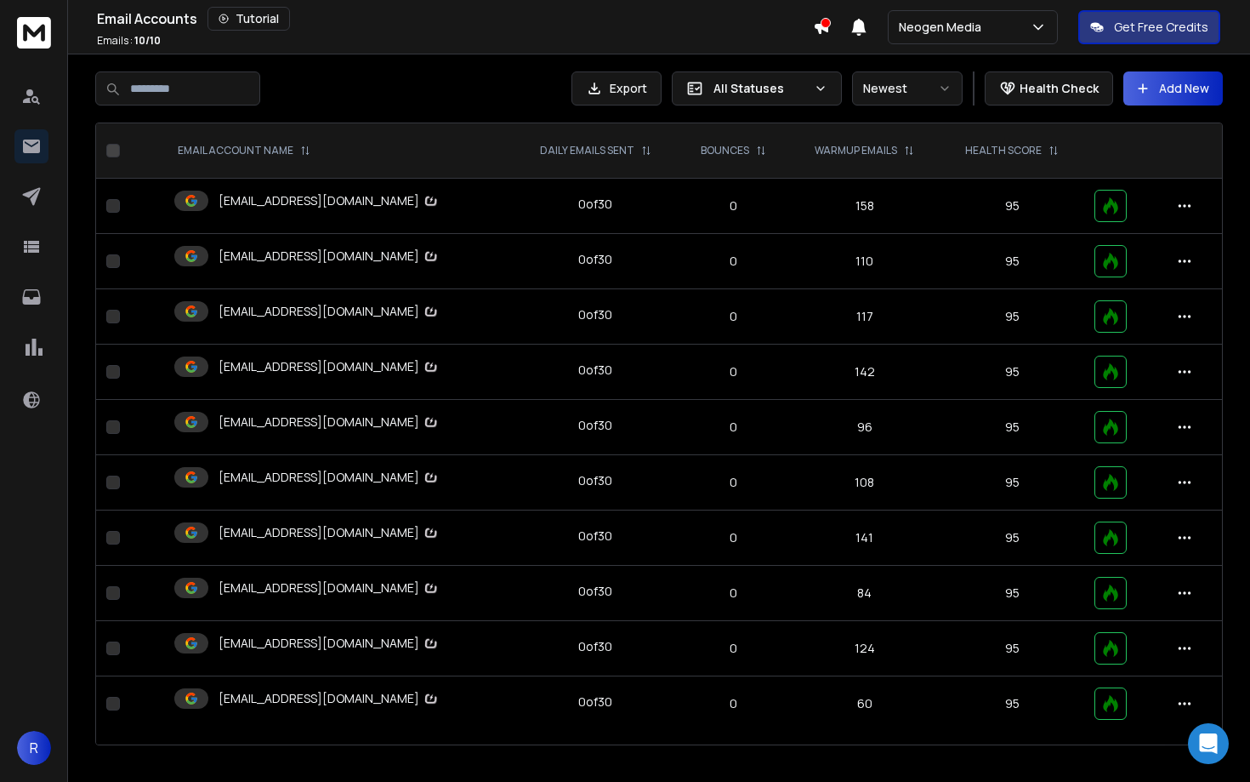
click at [392, 304] on div "rehdhil@neogendigital.com" at bounding box center [338, 311] width 328 height 20
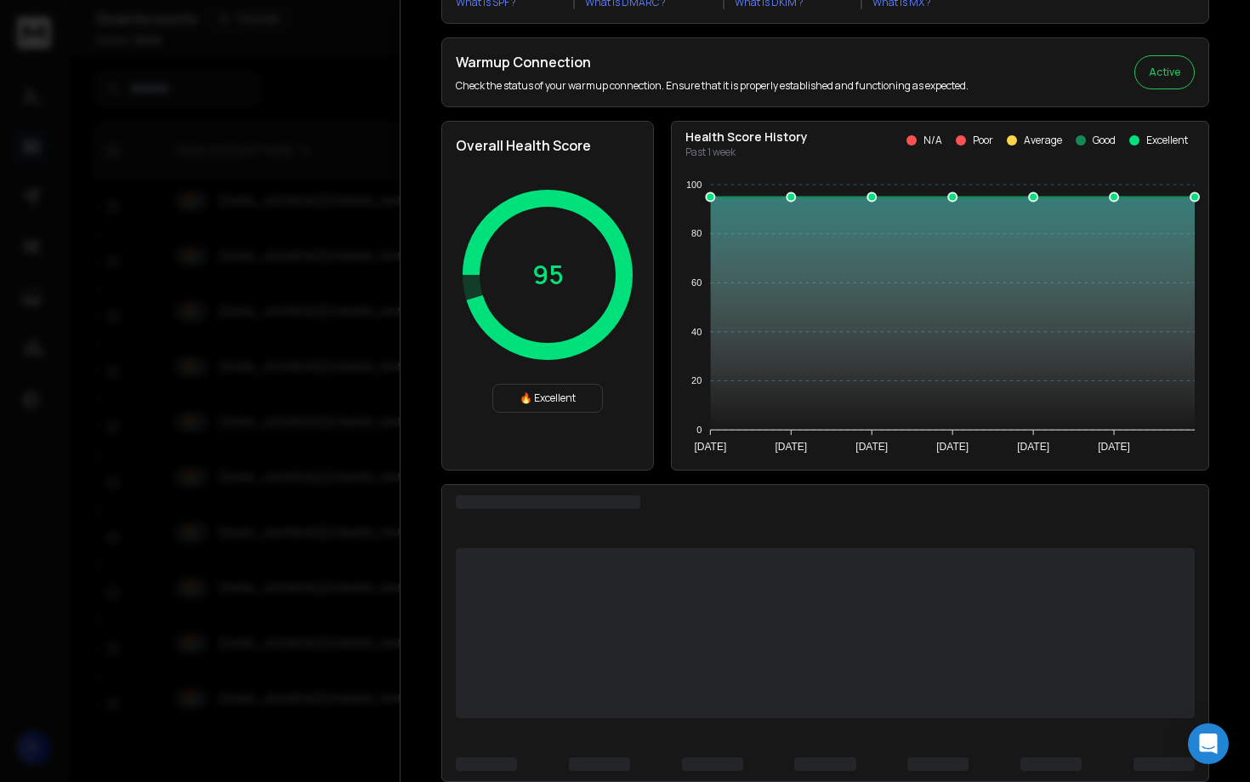
scroll to position [590, 0]
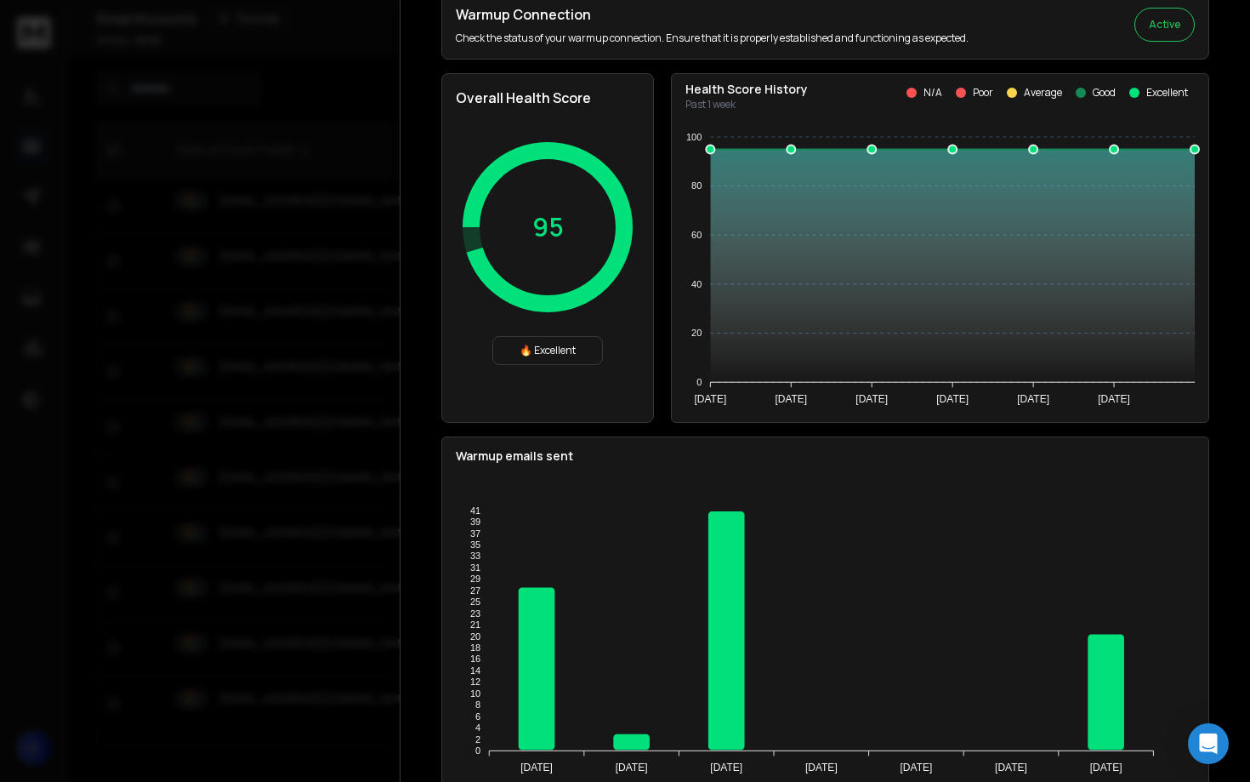
click at [272, 487] on div at bounding box center [625, 391] width 1250 height 782
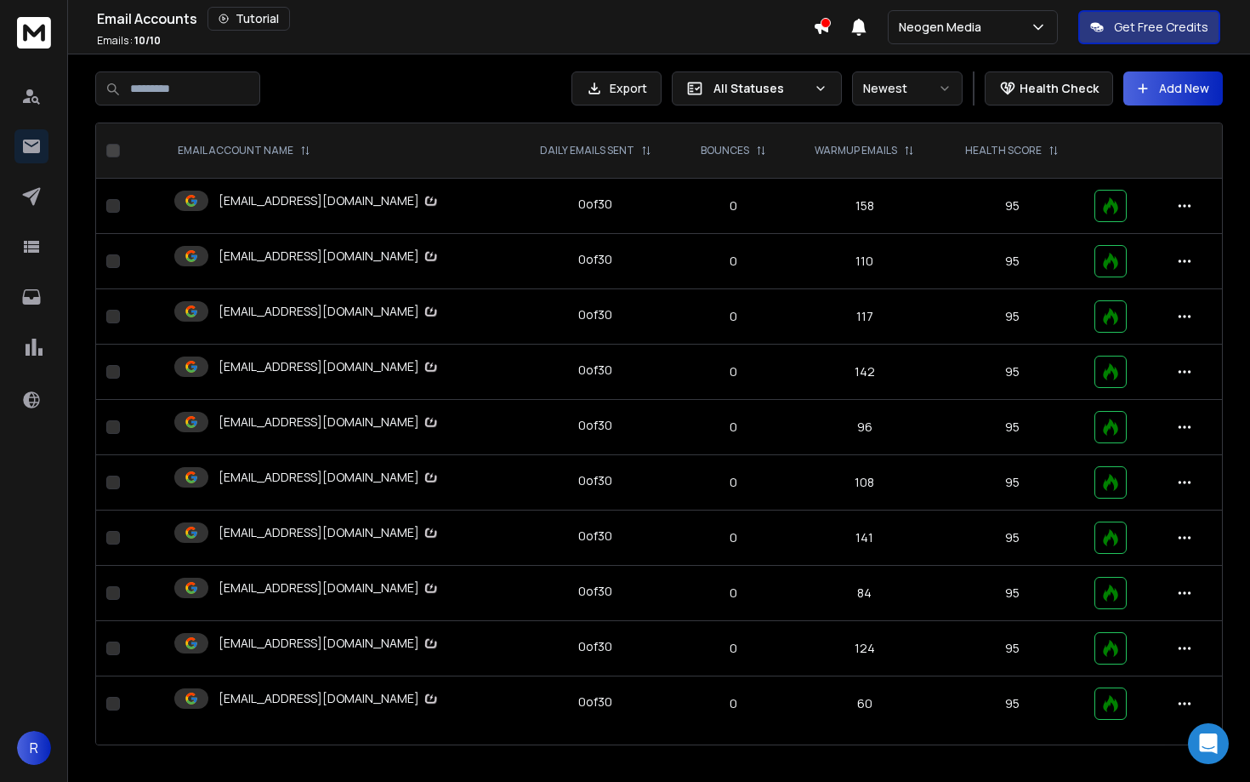
click at [513, 465] on td "rehdhil.siyad@neogenmediaco.com" at bounding box center [338, 482] width 349 height 55
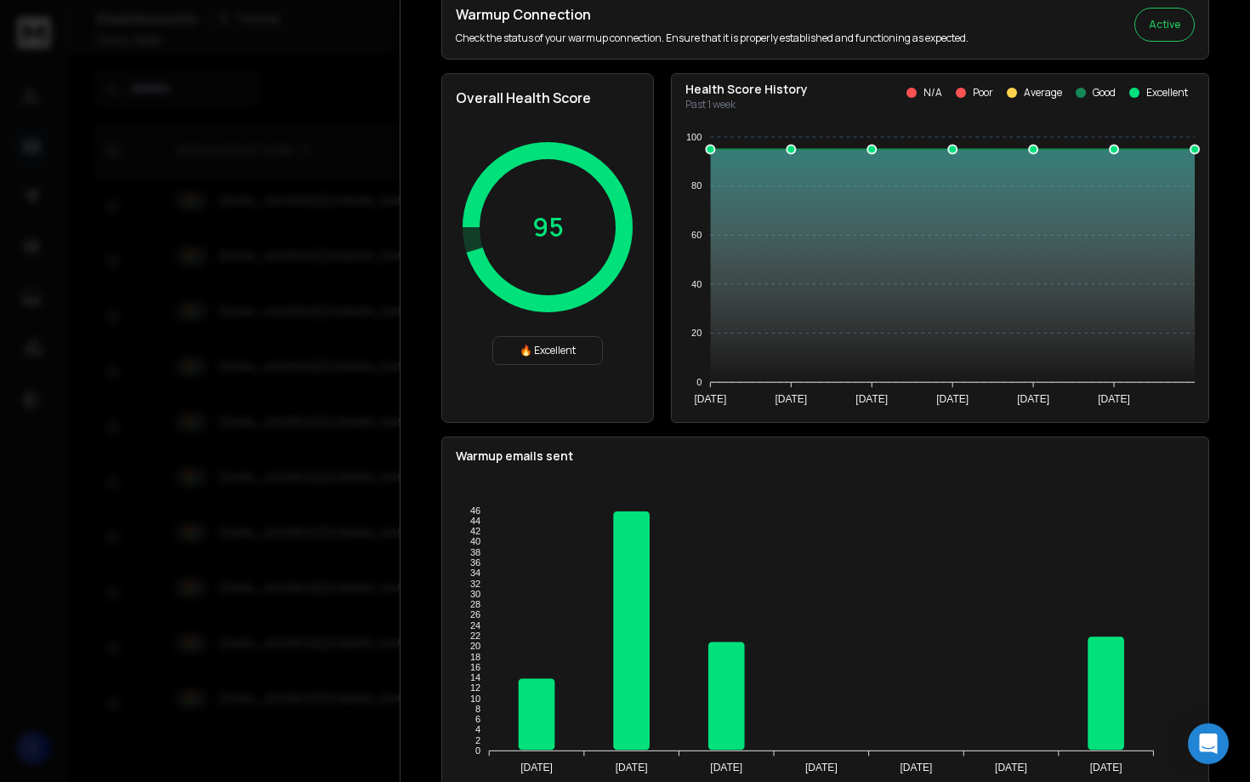
click at [307, 536] on div at bounding box center [625, 391] width 1250 height 782
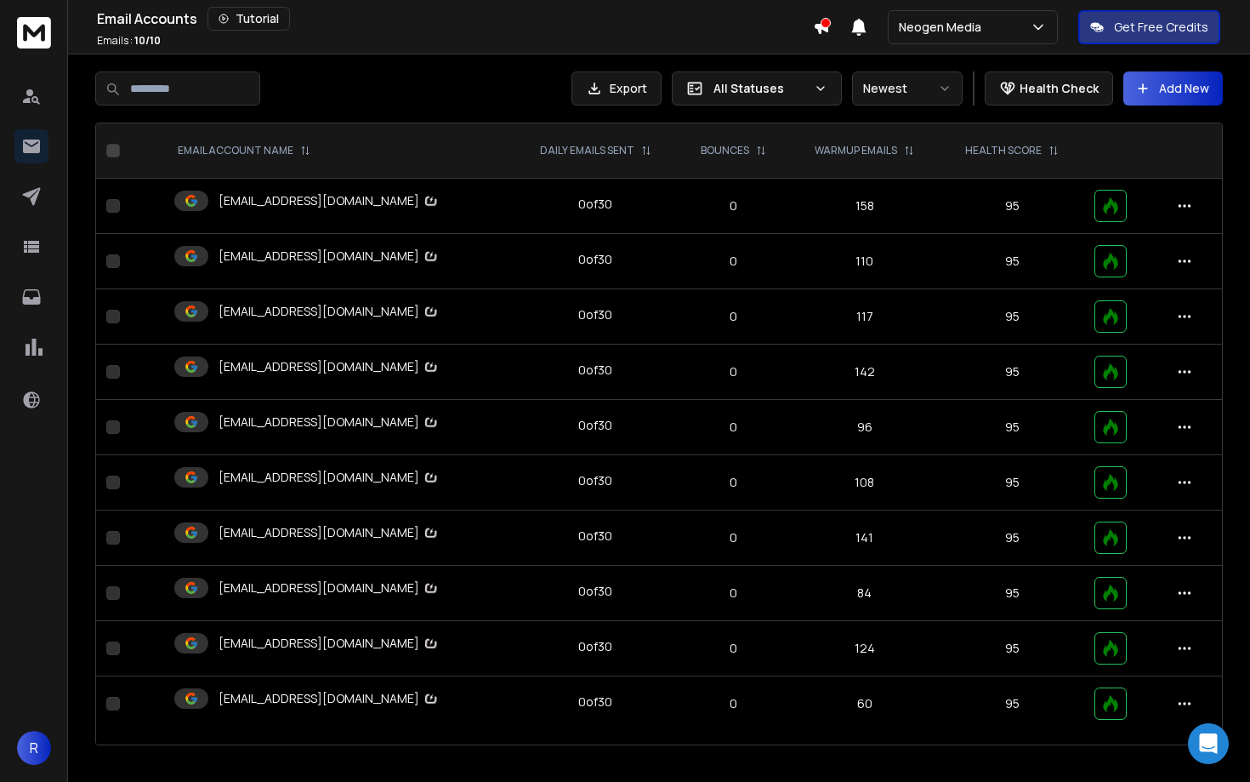
click at [551, 646] on td "0 of 30" at bounding box center [595, 643] width 165 height 44
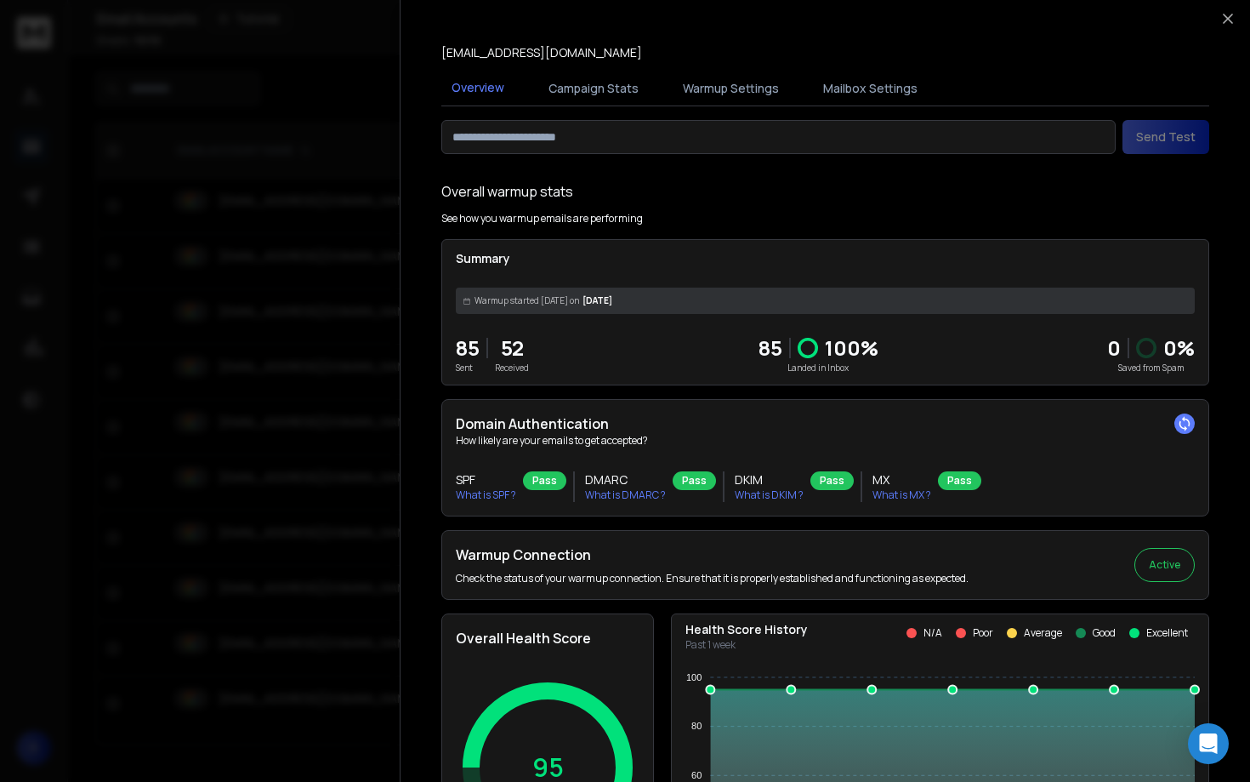
scroll to position [0, 0]
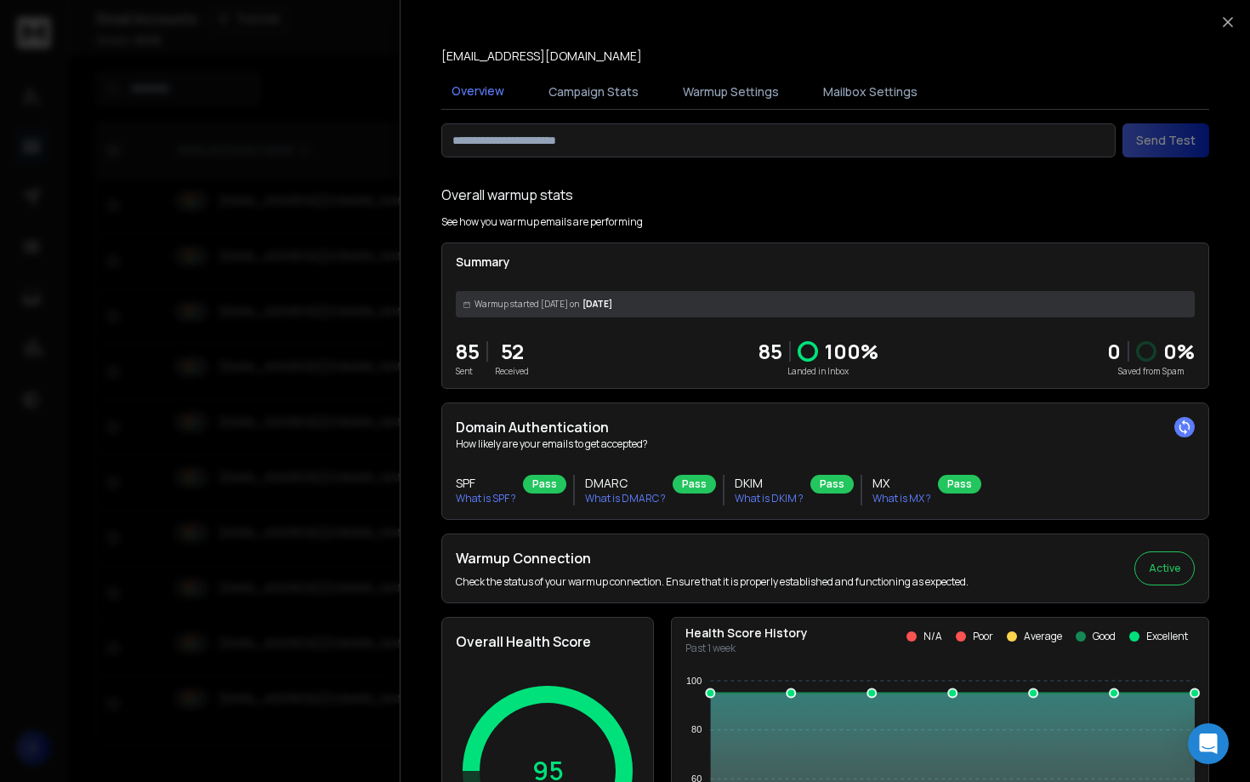
click at [513, 164] on div "Send Test Overall warmup stats See how you warmup emails are performing Summary…" at bounding box center [825, 736] width 768 height 1227
click at [502, 146] on input "email" at bounding box center [778, 140] width 675 height 34
type input "**********"
click at [1133, 151] on button "Send Test" at bounding box center [1166, 140] width 87 height 34
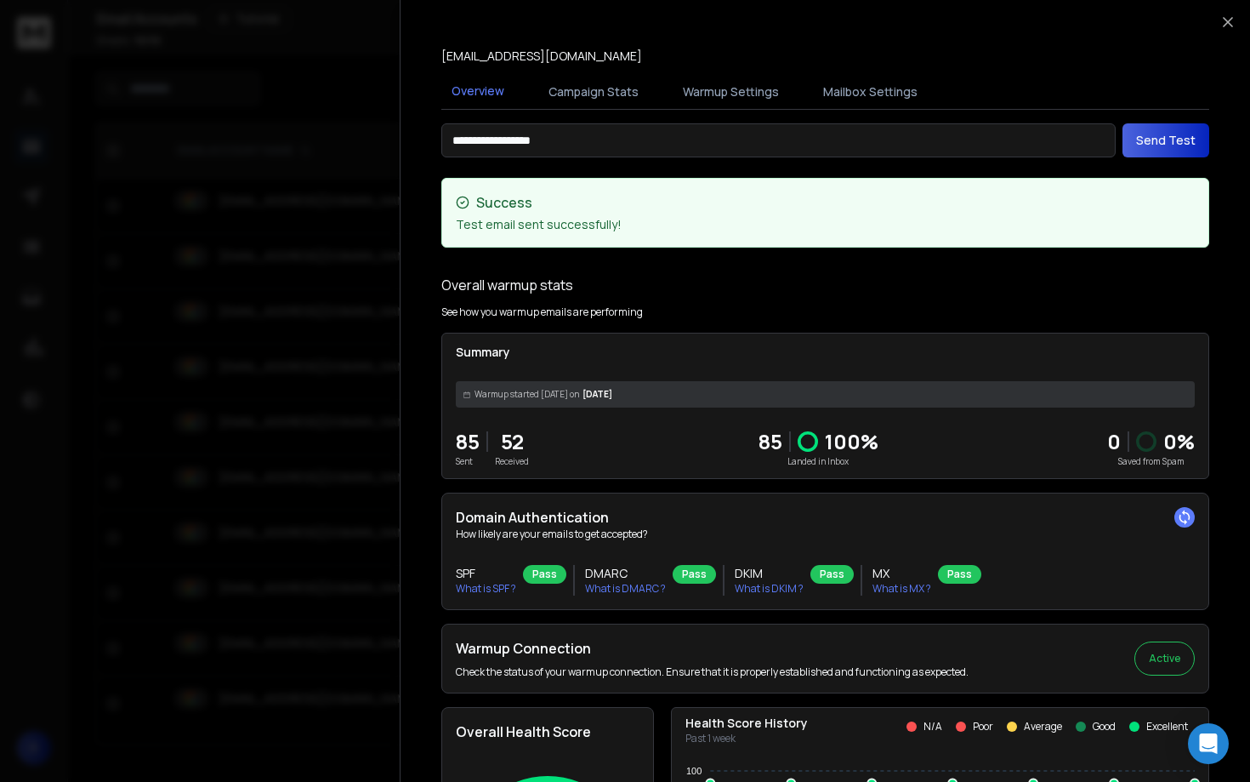
click at [182, 562] on div at bounding box center [625, 391] width 1250 height 782
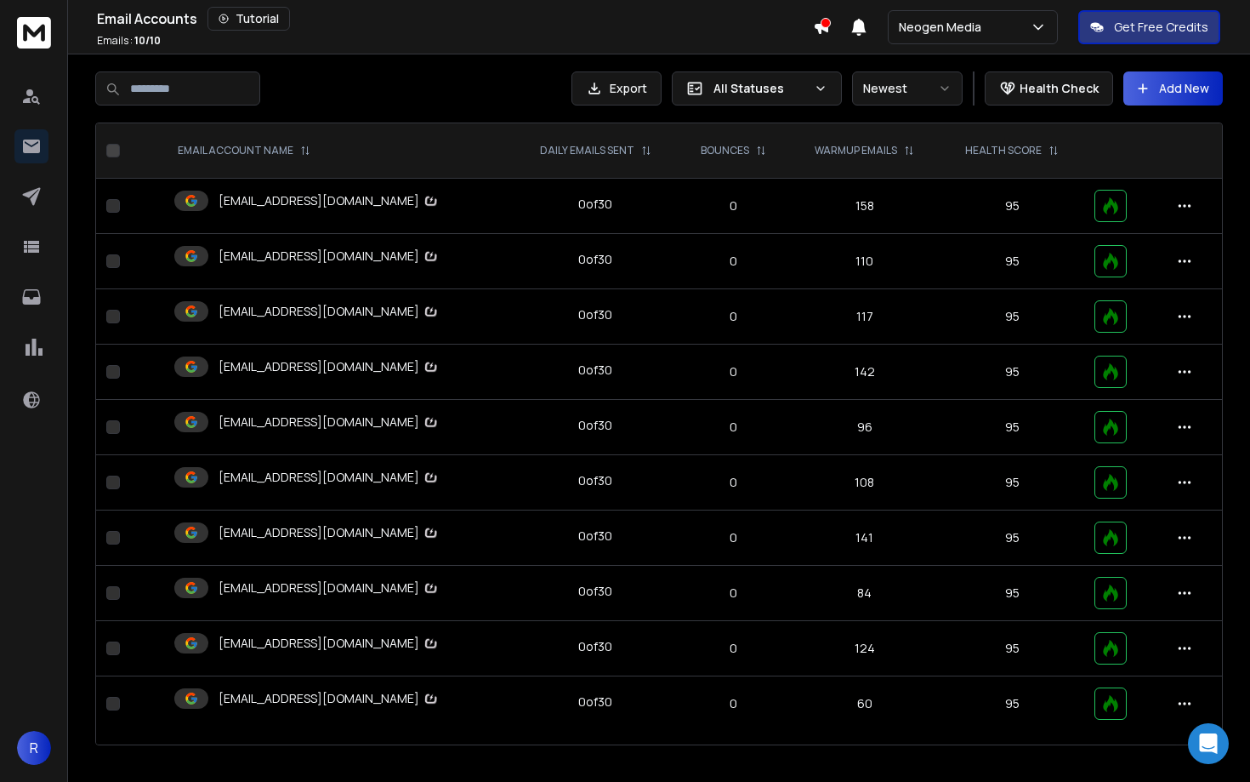
click at [328, 669] on td "rehdhil.s@neogendigital.com" at bounding box center [338, 648] width 349 height 55
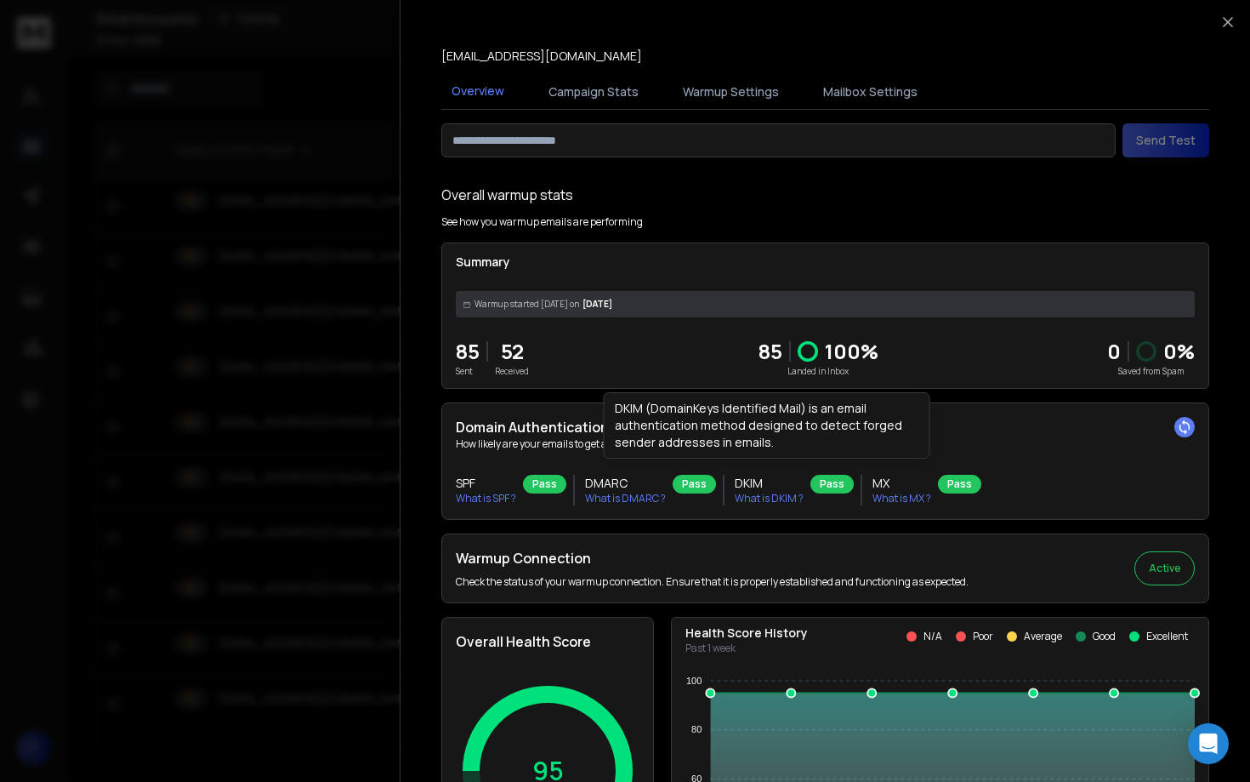
scroll to position [616, 0]
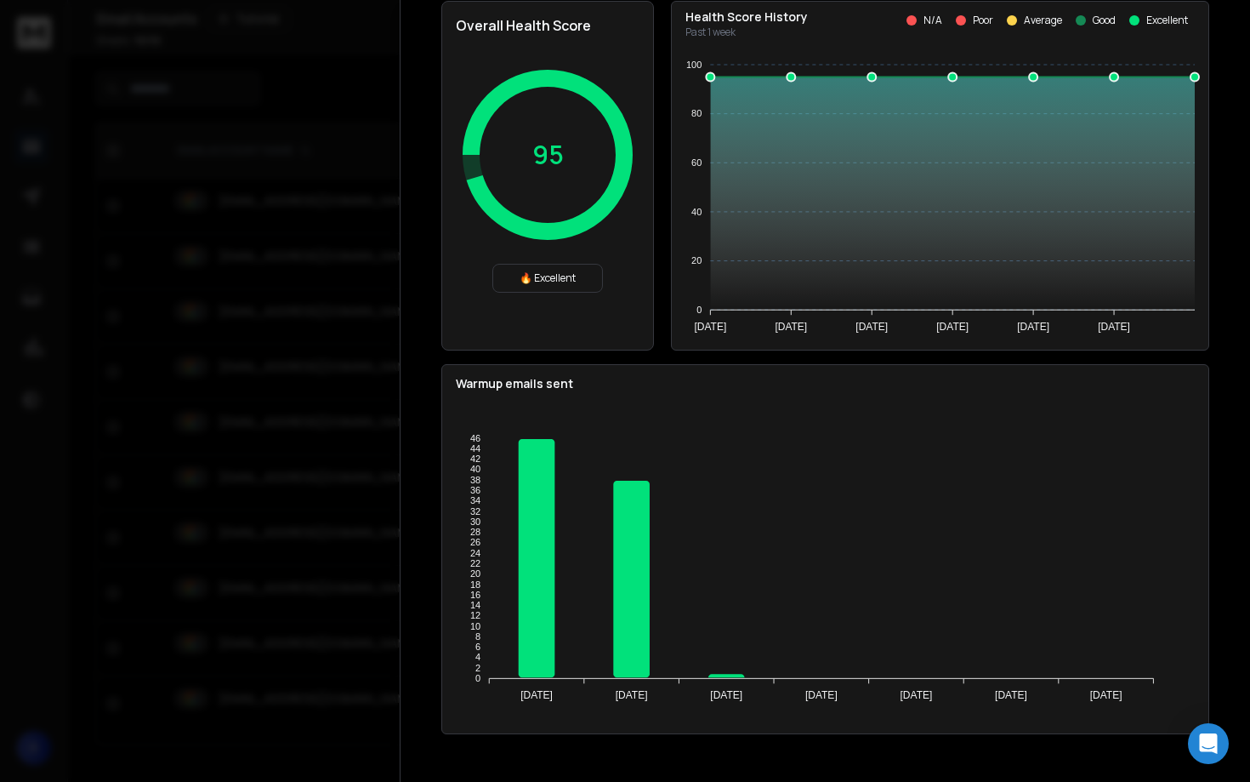
click at [285, 578] on div at bounding box center [625, 391] width 1250 height 782
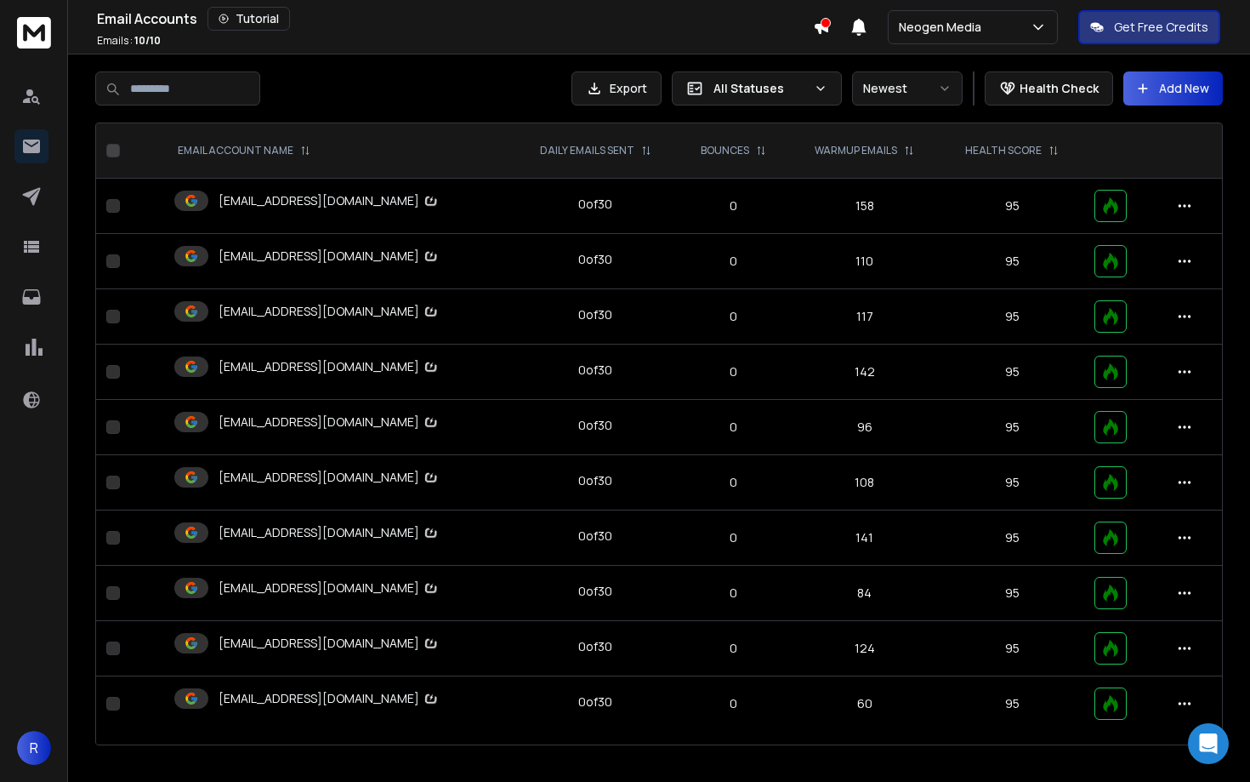
click at [315, 706] on p "rehdhil.s@neogenmediaco.com" at bounding box center [329, 699] width 221 height 18
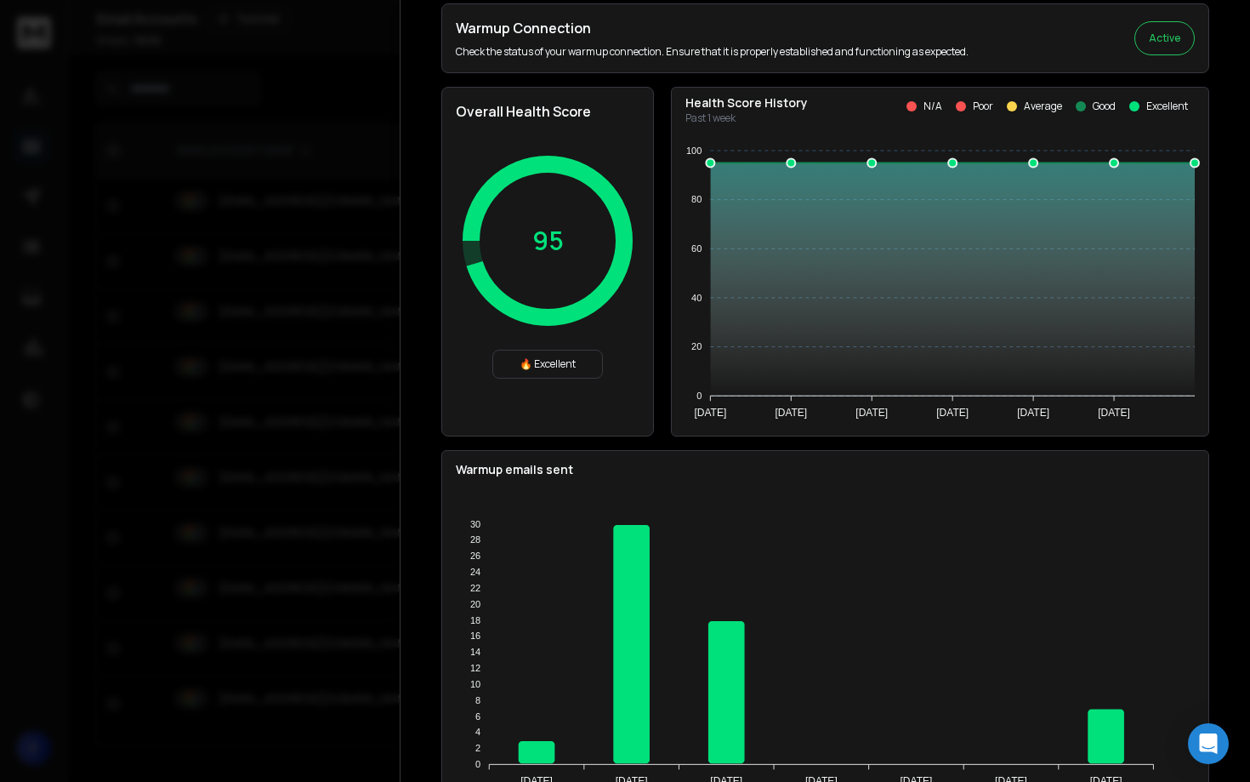
scroll to position [0, 0]
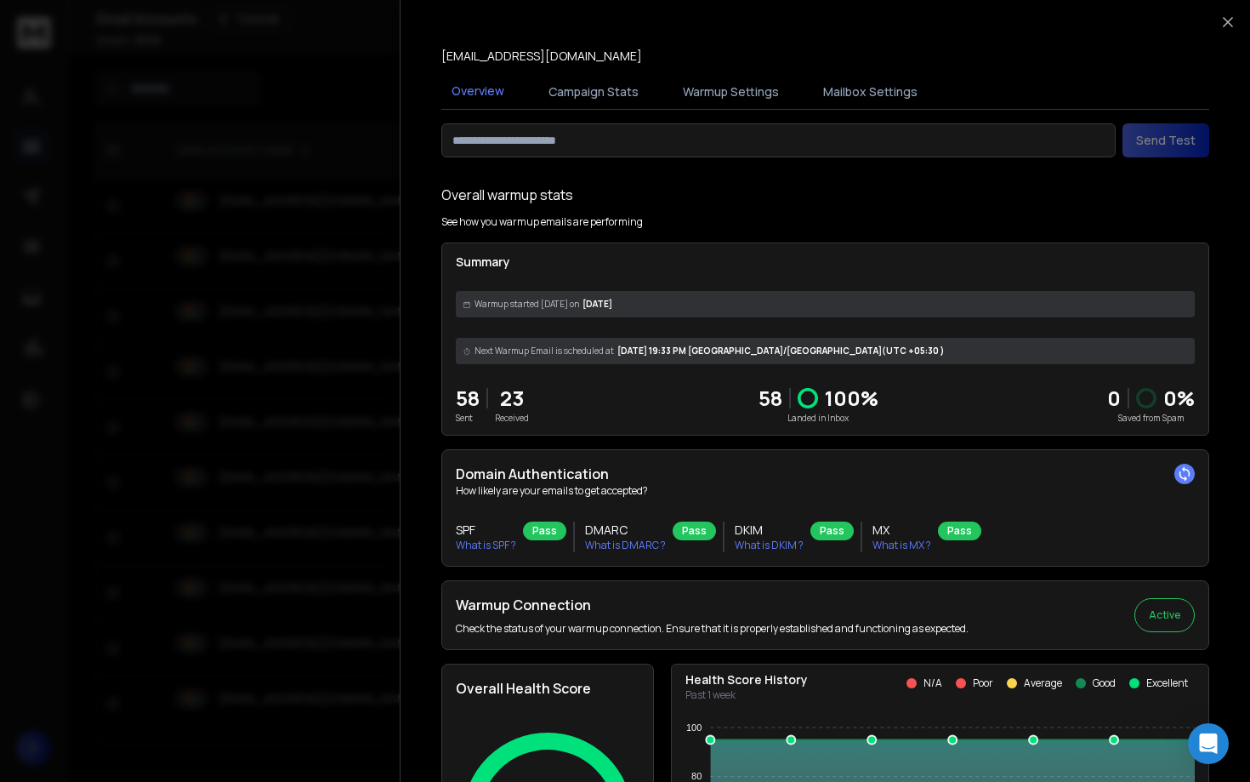
click at [413, 367] on div "Multi Select Table Sheet rehdhil.s@neogenmediaco.com Overview Campaign Stats Wa…" at bounding box center [825, 391] width 851 height 782
click at [215, 419] on div at bounding box center [625, 391] width 1250 height 782
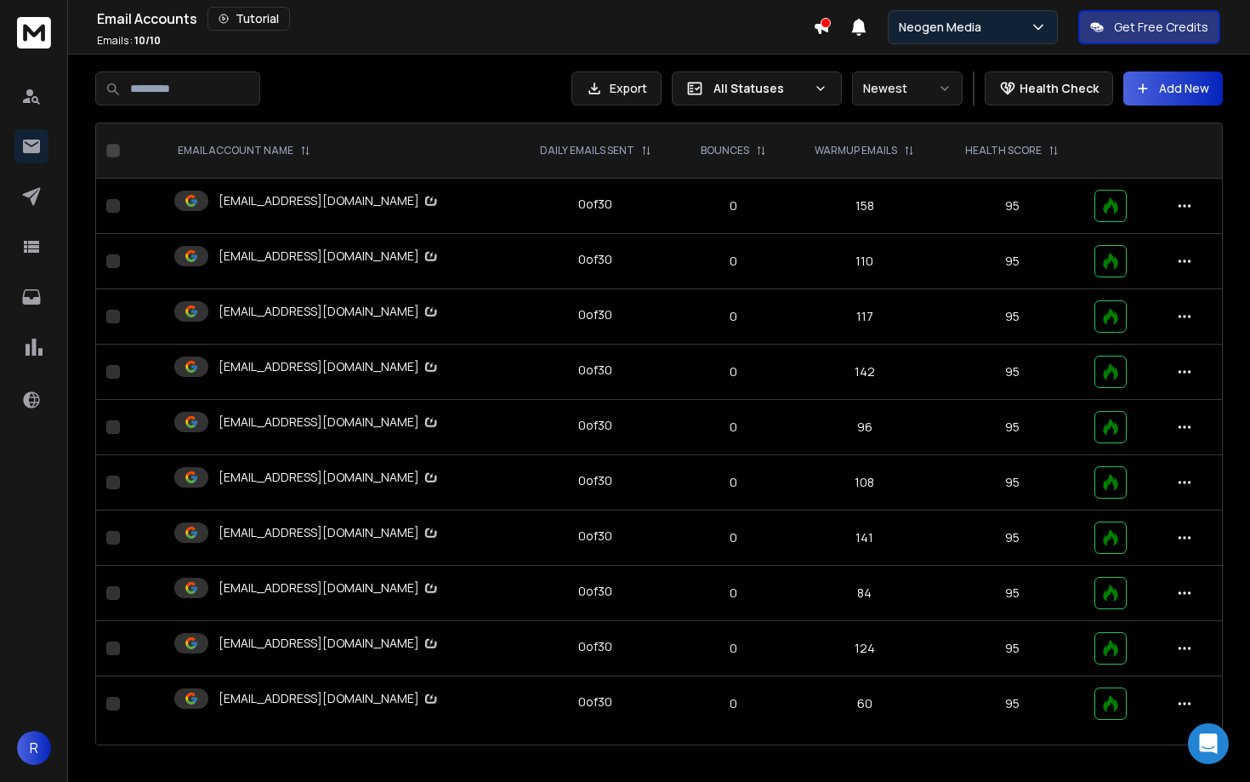
click at [935, 26] on p "Neogen Media" at bounding box center [943, 27] width 89 height 17
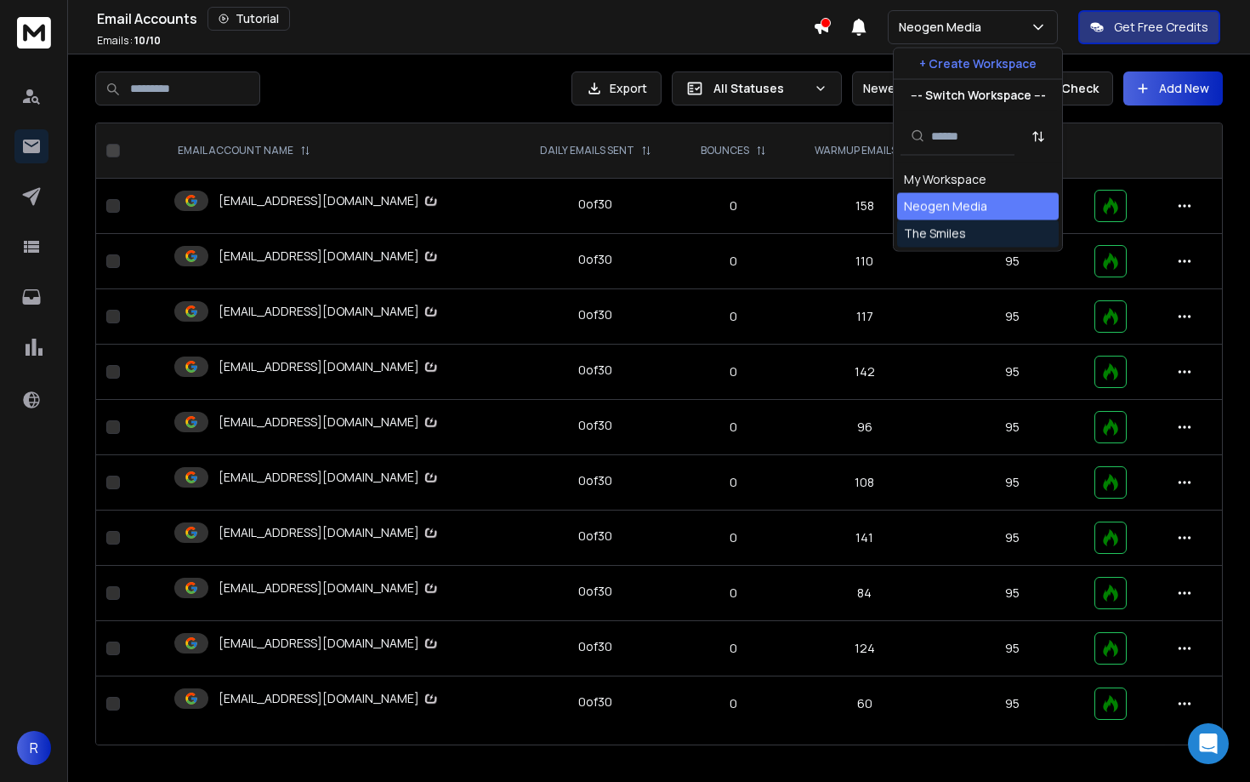
click at [502, 79] on div at bounding box center [328, 88] width 466 height 34
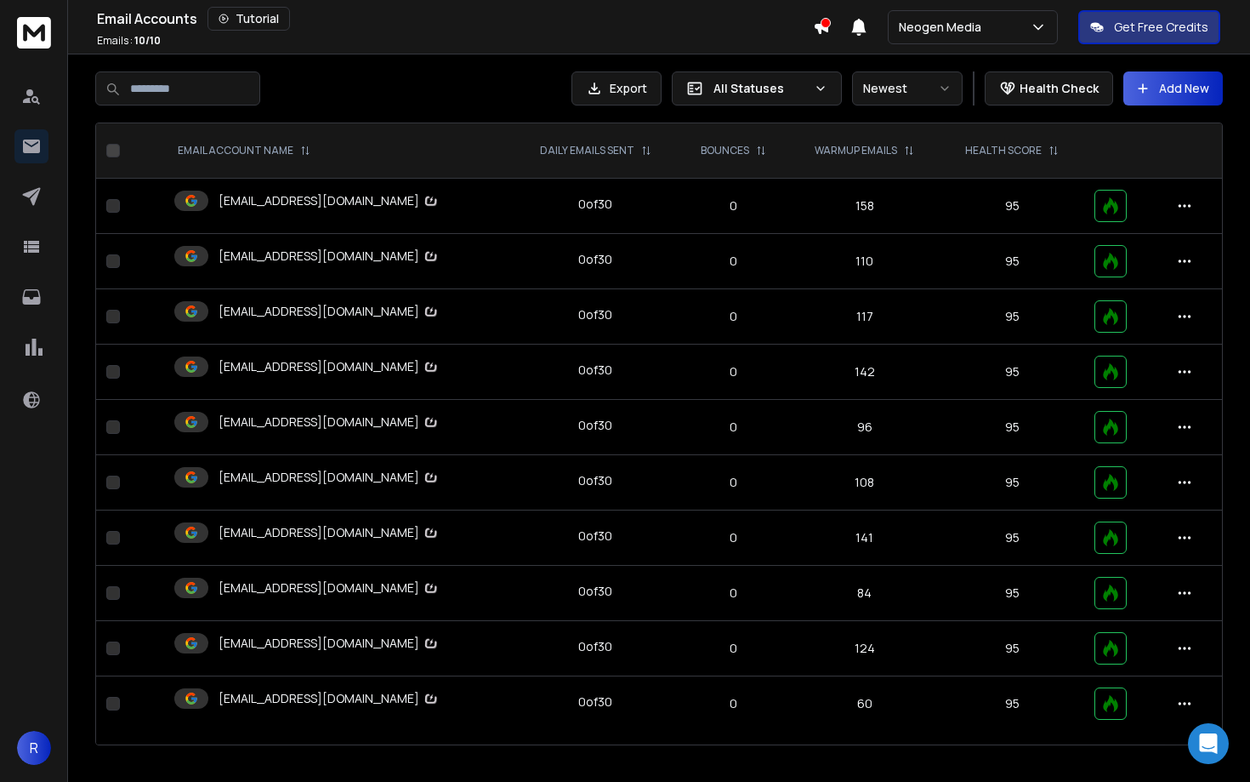
click at [334, 449] on td "rehdhil.siyad@neogendigitalmedia.com" at bounding box center [338, 427] width 349 height 55
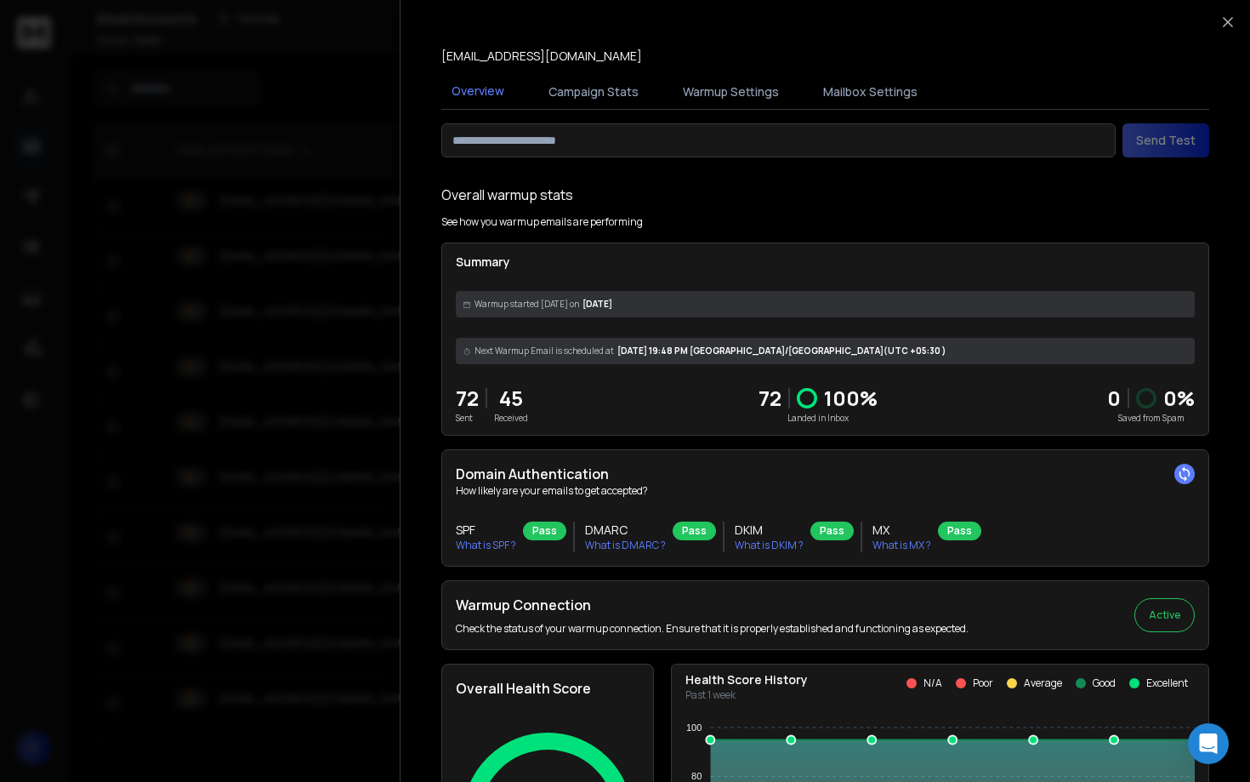
click at [577, 99] on button "Campaign Stats" at bounding box center [593, 91] width 111 height 37
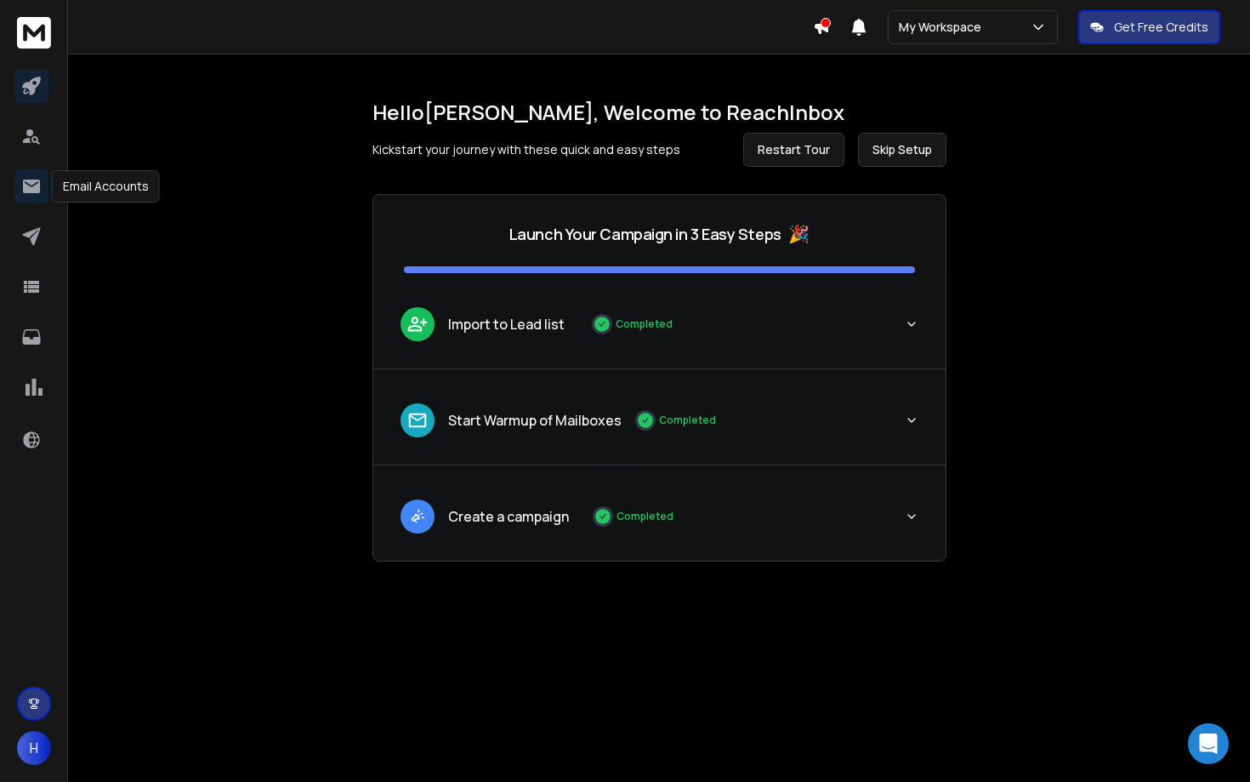
click at [17, 171] on link at bounding box center [31, 186] width 34 height 34
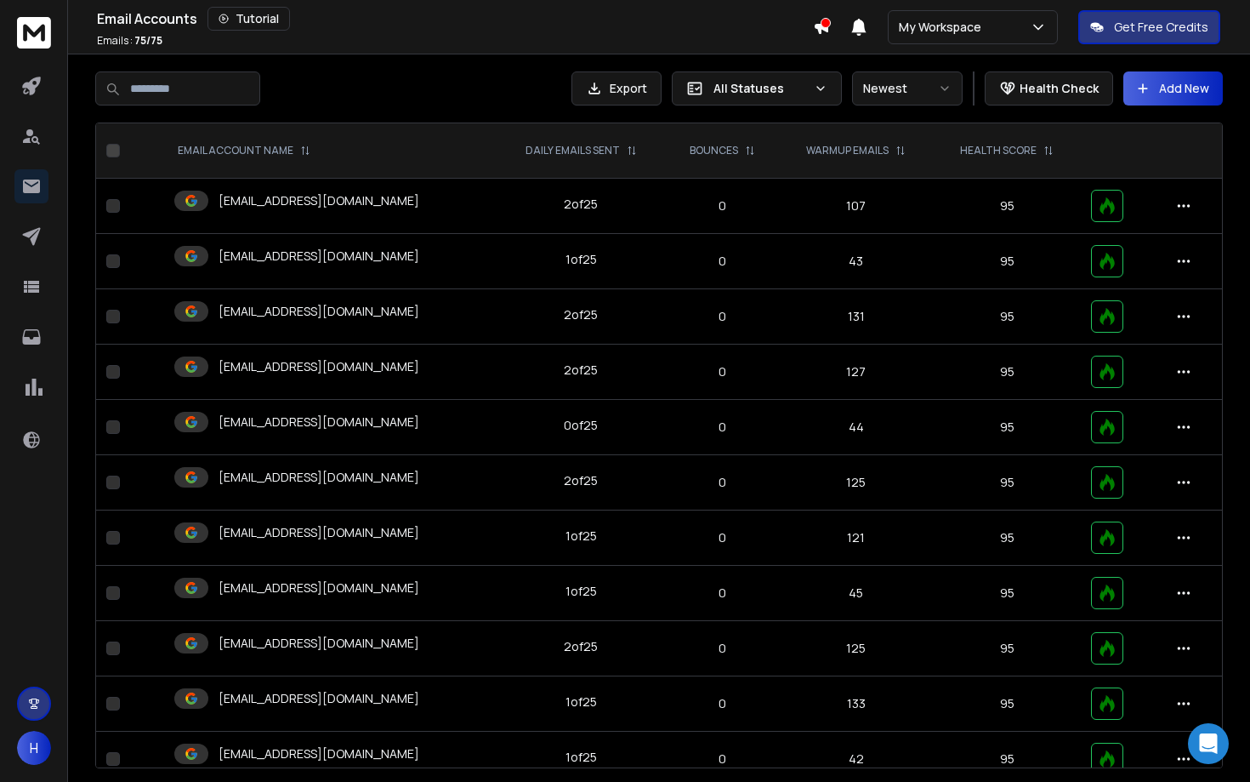
click at [423, 506] on td "angel@seafarerfinops.com" at bounding box center [330, 482] width 333 height 55
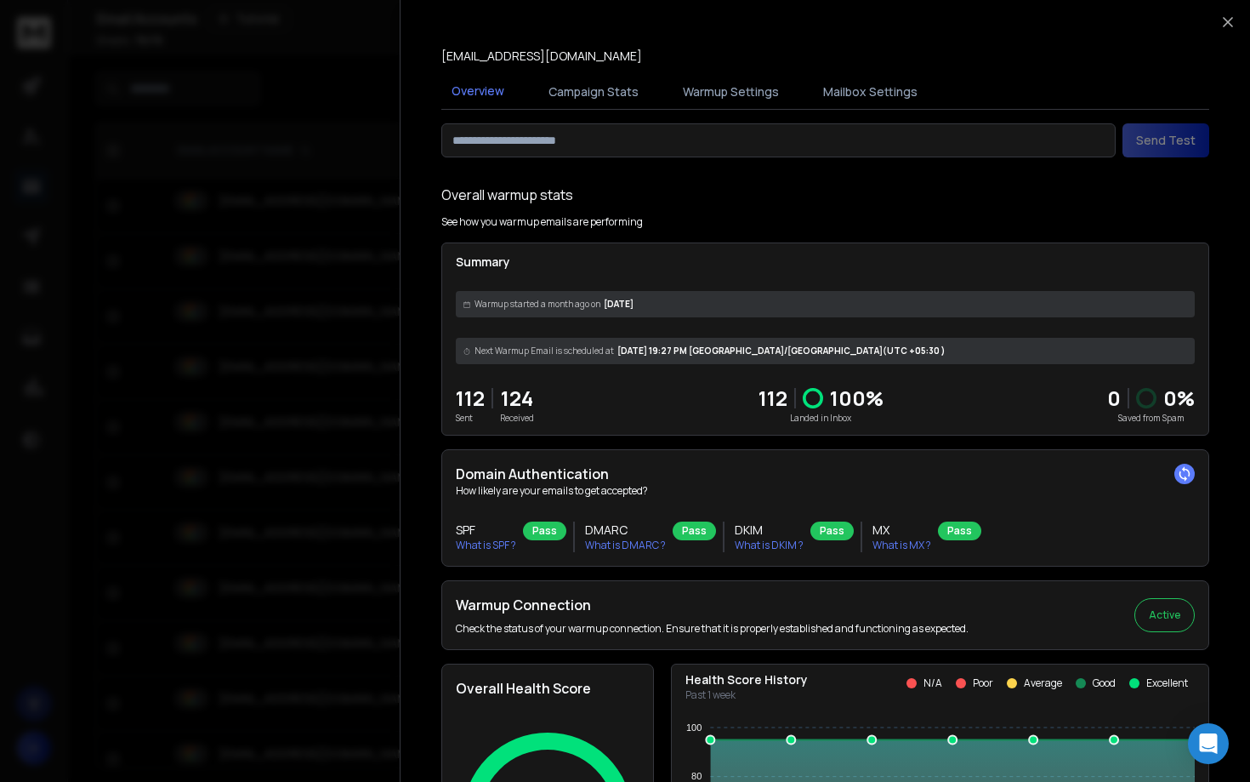
click at [561, 133] on input "email" at bounding box center [778, 140] width 675 height 34
click at [738, 238] on div "Send Test Overall warmup stats See how you warmup emails are performing Summary…" at bounding box center [825, 759] width 768 height 1273
click at [515, 133] on input "email" at bounding box center [778, 140] width 675 height 34
type input "**********"
click at [1181, 135] on button "Send Test" at bounding box center [1166, 140] width 87 height 34
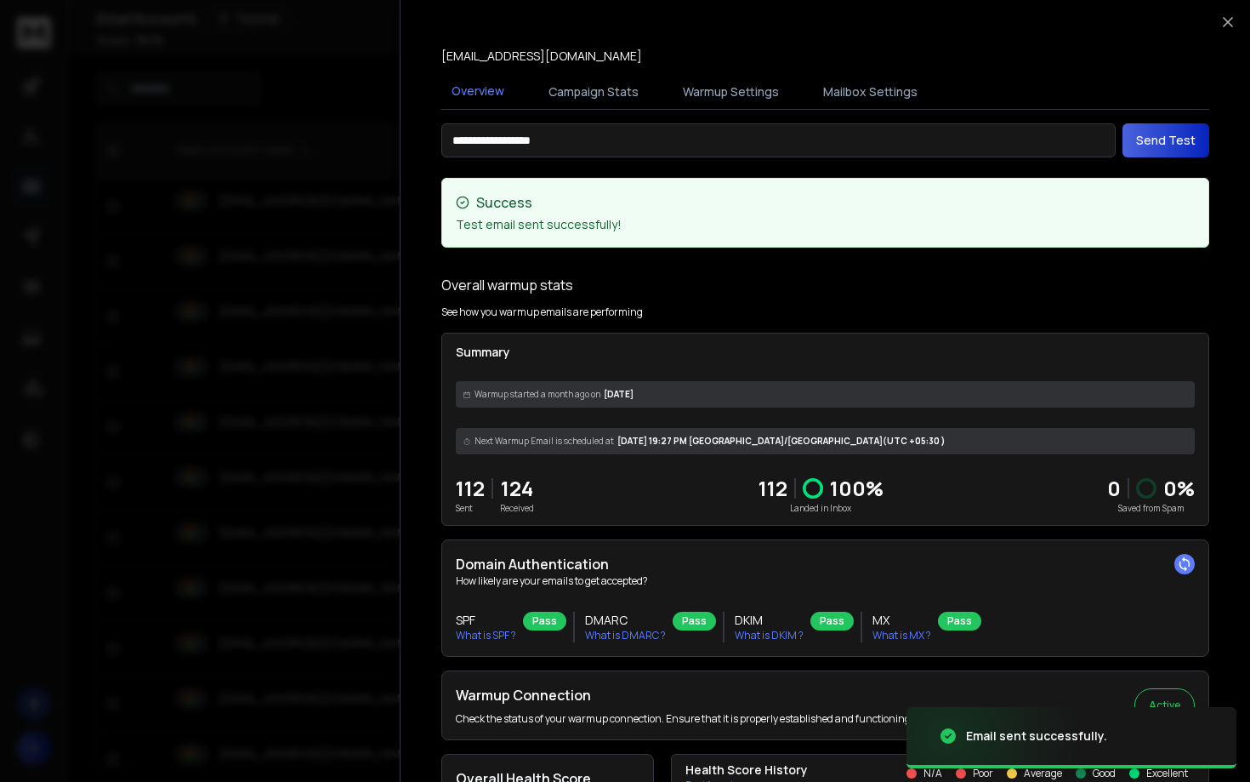
click at [87, 602] on div at bounding box center [625, 391] width 1250 height 782
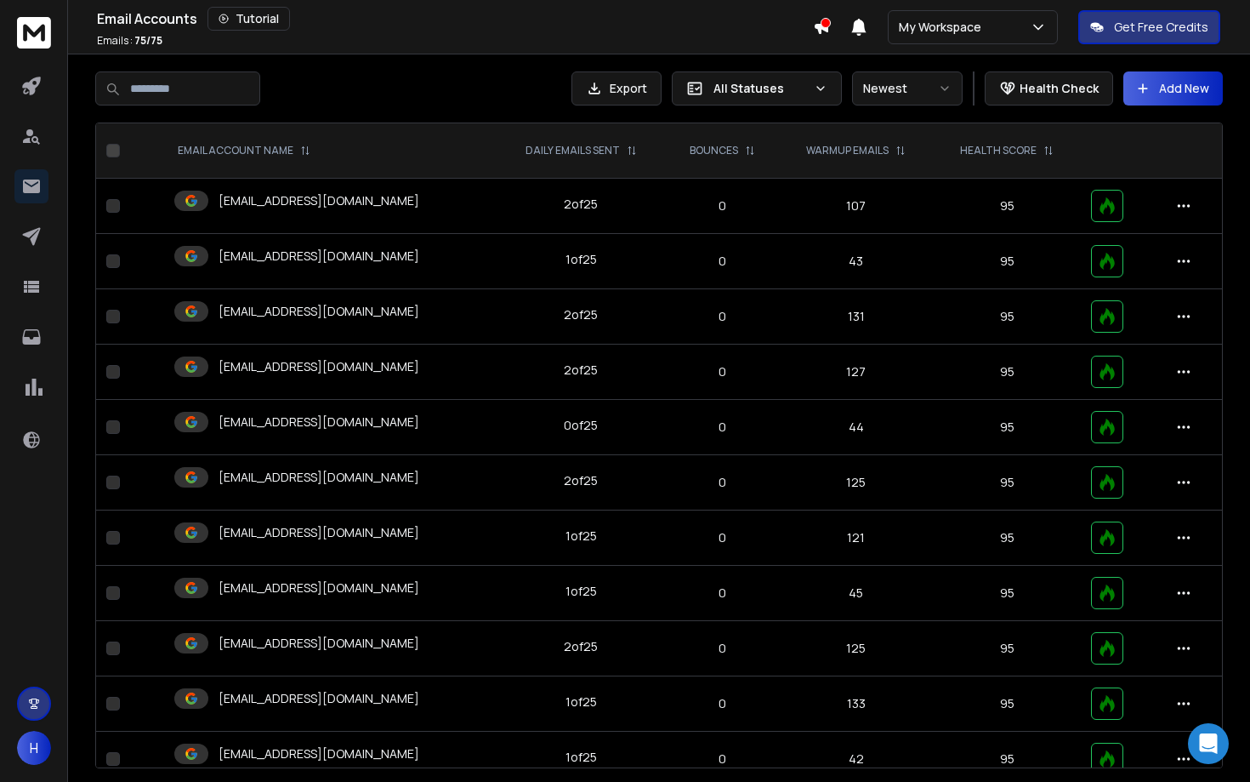
click at [359, 488] on td "angel@seafarerfinops.com" at bounding box center [330, 482] width 333 height 55
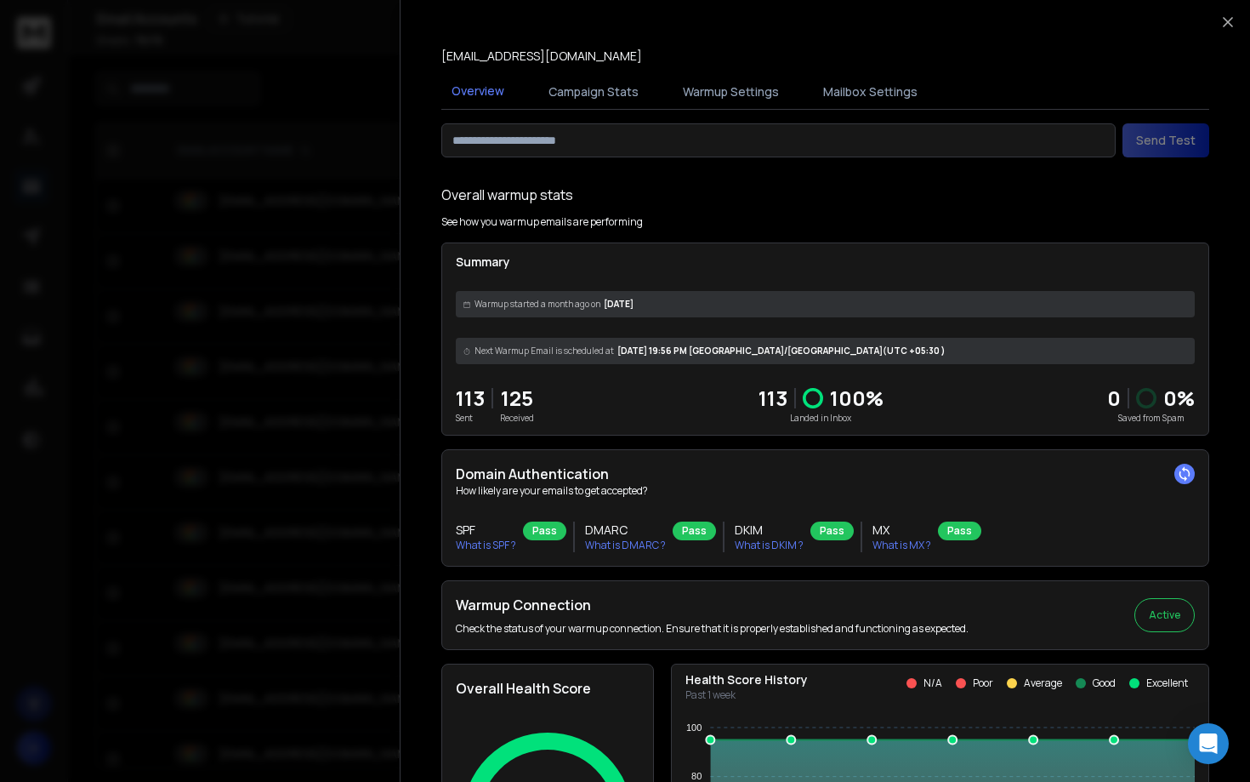
click at [597, 97] on button "Campaign Stats" at bounding box center [593, 91] width 111 height 37
